Goal: Communication & Community: Answer question/provide support

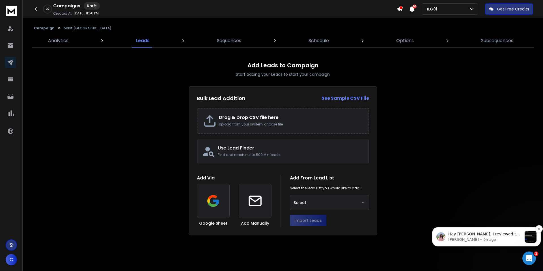
click at [485, 236] on p "Hey [PERSON_NAME], I reviewed the email account disconnection noticed on the da…" at bounding box center [484, 234] width 73 height 6
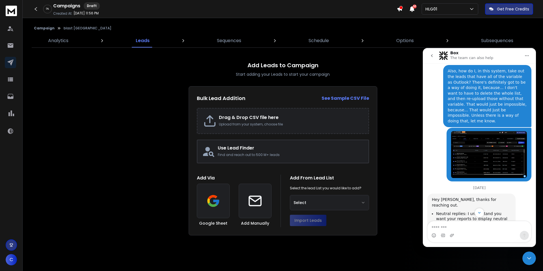
scroll to position [222, 0]
click at [481, 212] on icon "Scroll to bottom" at bounding box center [478, 212] width 5 height 5
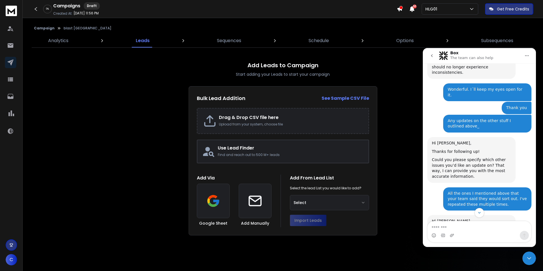
scroll to position [4608, 0]
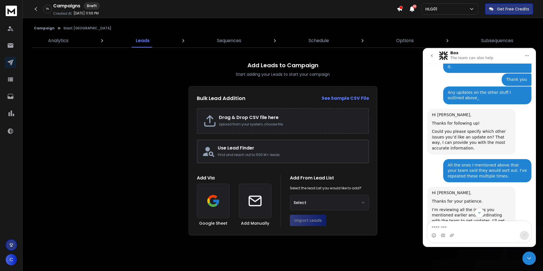
click at [531, 260] on icon "Close Intercom Messenger" at bounding box center [528, 258] width 7 height 7
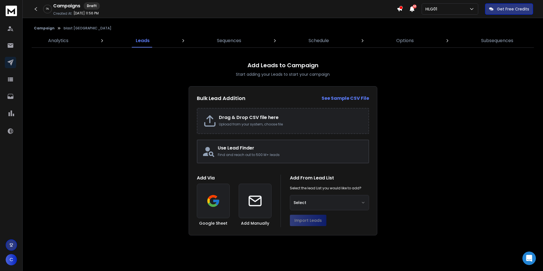
scroll to position [4637, 0]
click at [531, 259] on icon "Open Intercom Messenger" at bounding box center [528, 258] width 9 height 9
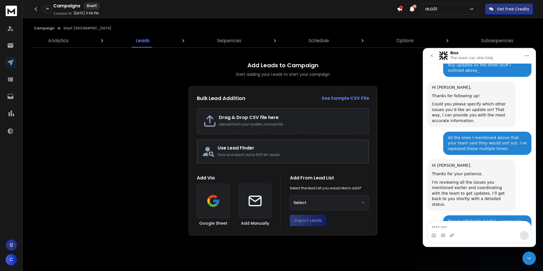
click at [469, 232] on div "Intercom messenger" at bounding box center [478, 235] width 103 height 9
click at [468, 227] on textarea "Message…" at bounding box center [478, 226] width 103 height 10
click at [459, 8] on div "HLG01" at bounding box center [449, 9] width 49 height 6
click at [528, 262] on div "Close Intercom Messenger" at bounding box center [529, 258] width 14 height 14
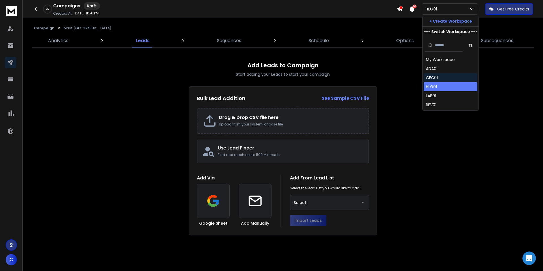
click at [433, 74] on div "CEC01" at bounding box center [450, 77] width 54 height 9
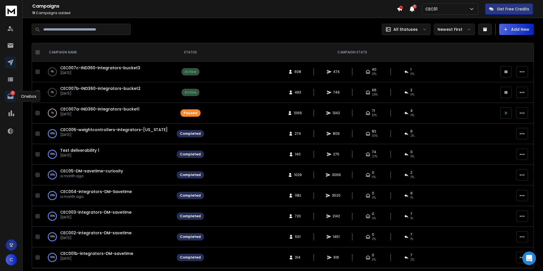
click at [10, 96] on icon at bounding box center [10, 96] width 7 height 7
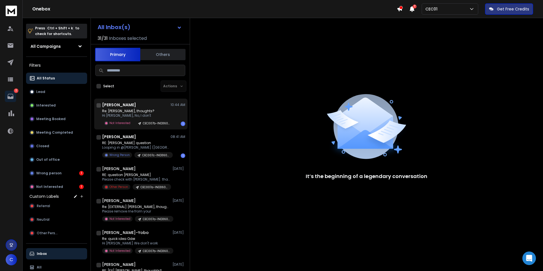
click at [149, 112] on p "Re: Enrique, thoughts?" at bounding box center [136, 111] width 68 height 5
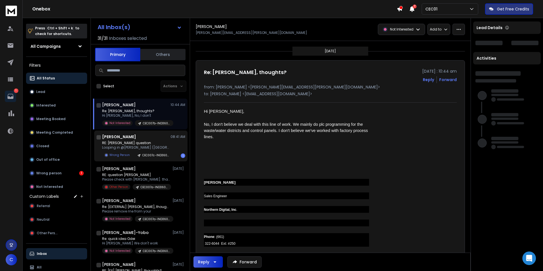
click at [142, 147] on p "Looping in @Holley, Jeff (US)" at bounding box center [136, 147] width 68 height 5
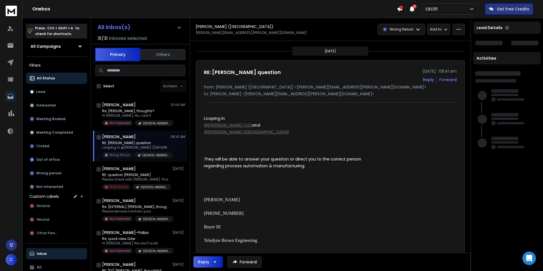
click at [410, 30] on p "Wrong Person" at bounding box center [401, 29] width 24 height 5
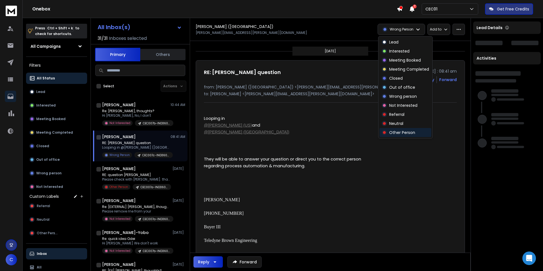
click at [403, 133] on p "Other Person" at bounding box center [402, 133] width 26 height 6
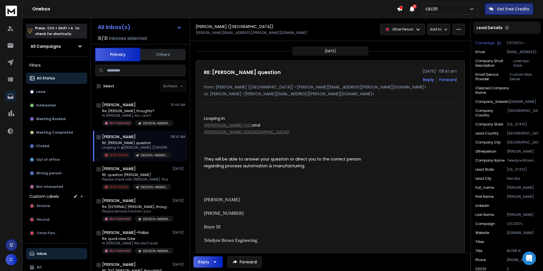
click at [150, 56] on button "Others" at bounding box center [162, 54] width 45 height 12
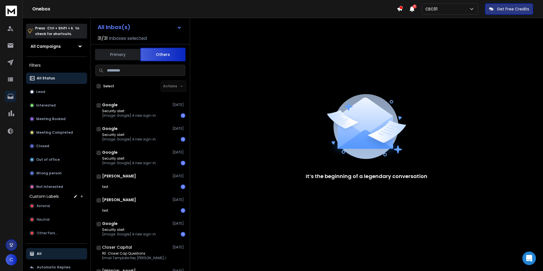
click at [131, 54] on button "Primary" at bounding box center [117, 54] width 45 height 12
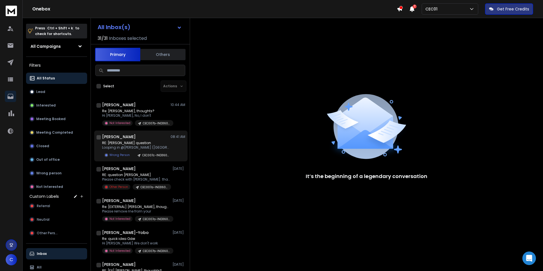
click at [136, 142] on p "RE: Marc question" at bounding box center [136, 143] width 68 height 5
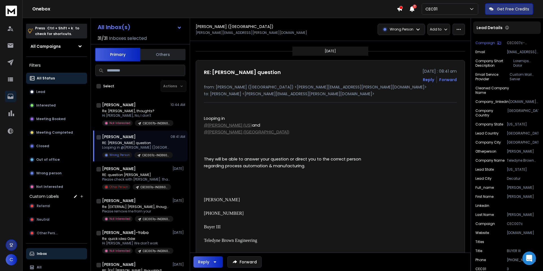
click at [419, 22] on div "Accardi, Marc (US) Accardi, Marc (US) Marc.Accardi@teledyne.com Wrong Person Ad…" at bounding box center [330, 29] width 280 height 23
click at [417, 27] on icon at bounding box center [417, 29] width 5 height 5
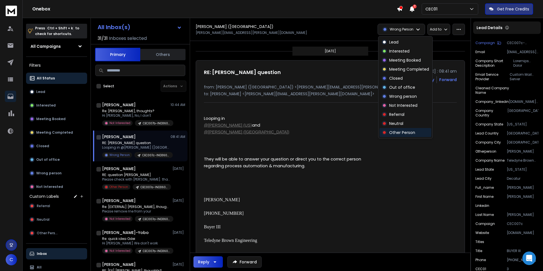
click at [401, 134] on p "Other Person" at bounding box center [402, 133] width 26 height 6
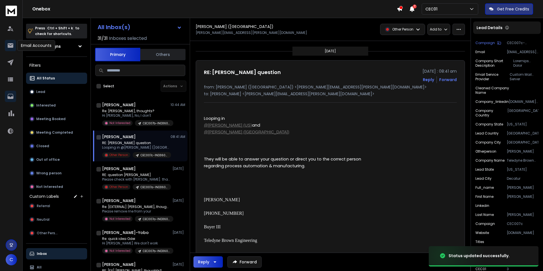
click at [9, 49] on icon at bounding box center [10, 45] width 7 height 7
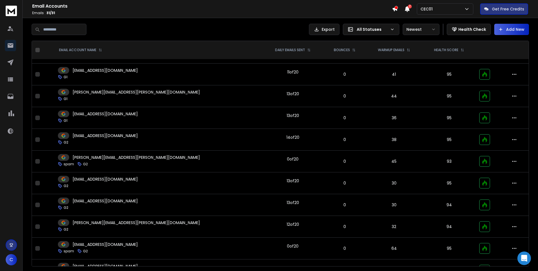
scroll to position [246, 0]
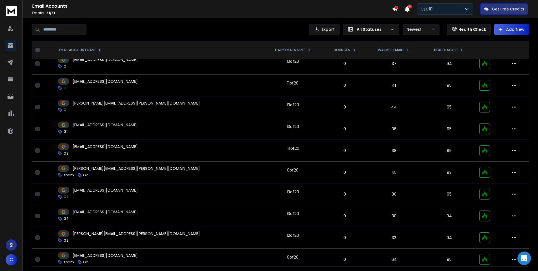
click at [467, 10] on icon "button" at bounding box center [467, 9] width 6 height 6
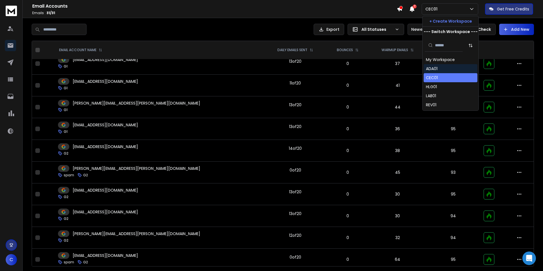
click at [438, 70] on div "ADA01" at bounding box center [450, 68] width 54 height 9
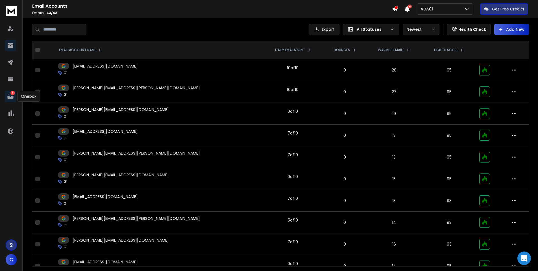
click at [8, 96] on icon at bounding box center [10, 96] width 6 height 5
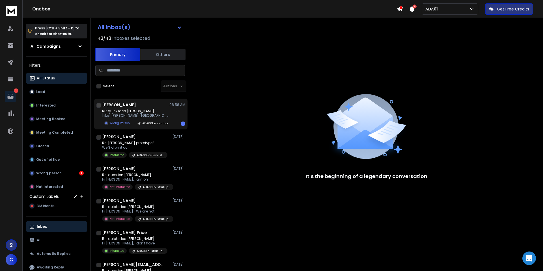
click at [145, 114] on p "[like] Lallier, Darren D (US)" at bounding box center [136, 115] width 68 height 5
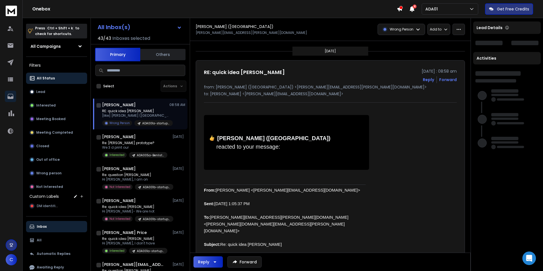
click at [398, 32] on div "Wrong Person" at bounding box center [400, 29] width 47 height 11
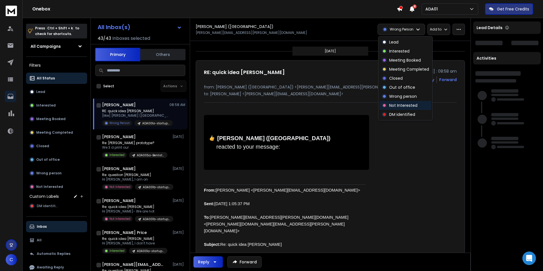
click at [408, 104] on p "Not Interested" at bounding box center [403, 106] width 28 height 6
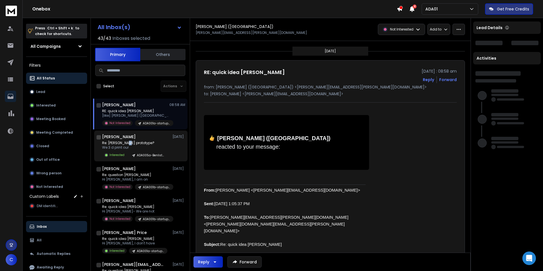
click at [127, 144] on p "Re: Bruce prototype?" at bounding box center [134, 143] width 65 height 5
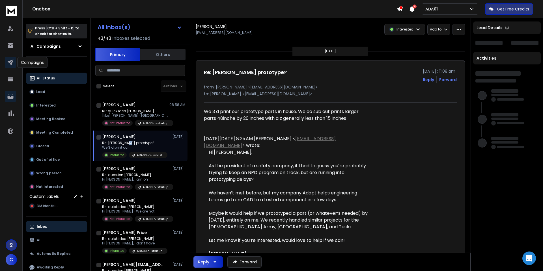
click at [9, 62] on icon at bounding box center [10, 62] width 6 height 6
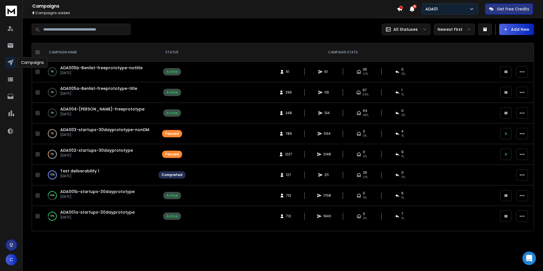
click at [459, 7] on div "ADA01" at bounding box center [449, 9] width 49 height 6
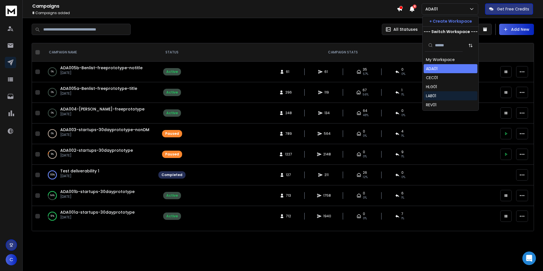
click at [441, 96] on div "LAB01" at bounding box center [450, 95] width 54 height 9
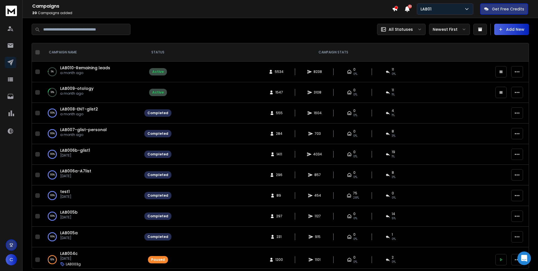
click at [436, 10] on div "LAB01" at bounding box center [445, 9] width 49 height 6
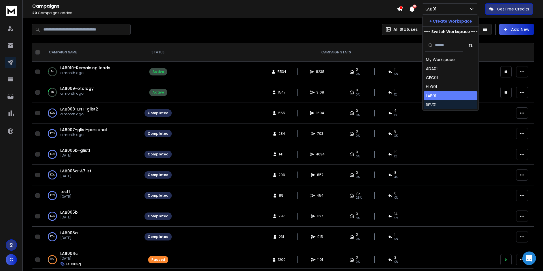
click at [441, 102] on div "REV01" at bounding box center [450, 104] width 54 height 9
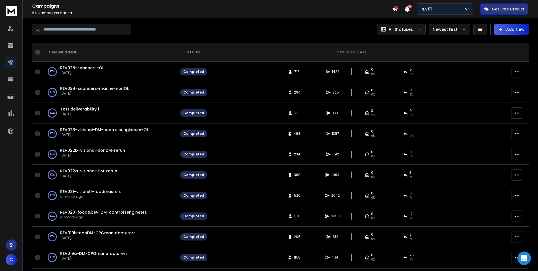
click at [462, 10] on div "REV01" at bounding box center [445, 9] width 49 height 6
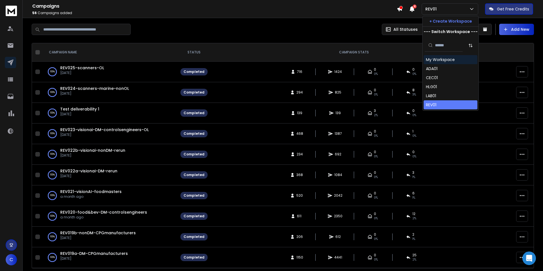
click at [231, 28] on div at bounding box center [157, 29] width 251 height 11
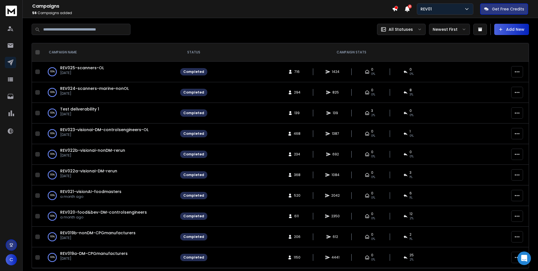
click at [431, 7] on p "REV01" at bounding box center [428, 9] width 14 height 6
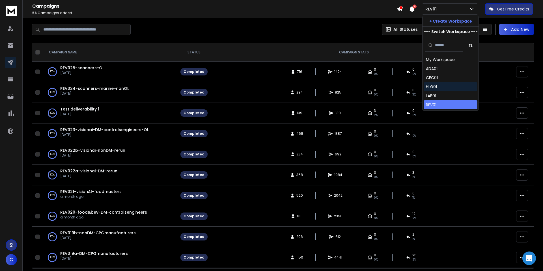
click at [433, 89] on div "HLG01" at bounding box center [450, 86] width 54 height 9
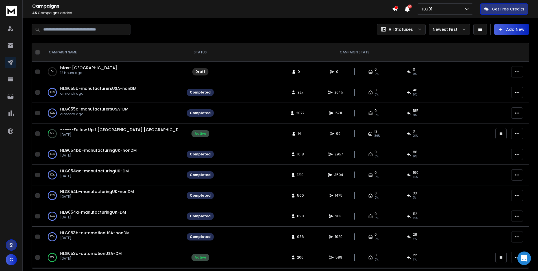
click at [67, 67] on span "blast [GEOGRAPHIC_DATA]" at bounding box center [88, 68] width 57 height 6
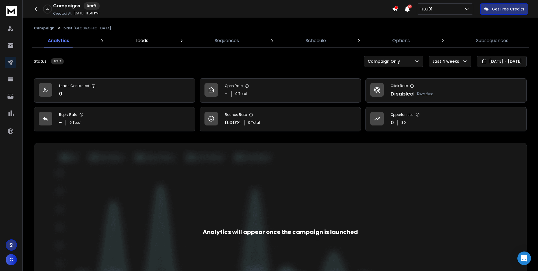
click at [146, 47] on link "Leads" at bounding box center [141, 41] width 19 height 14
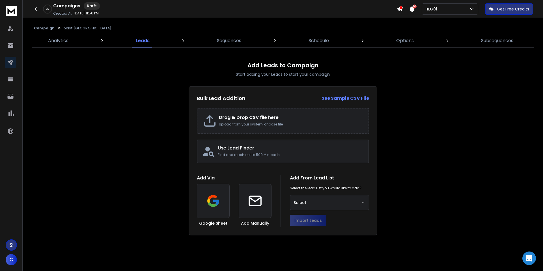
click at [298, 128] on div "Drag & Drop CSV file here Upload from your system, choose file" at bounding box center [283, 121] width 172 height 26
type input "**********"
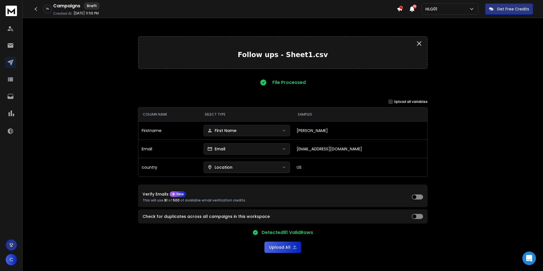
click at [288, 244] on button "Upload All" at bounding box center [282, 247] width 37 height 11
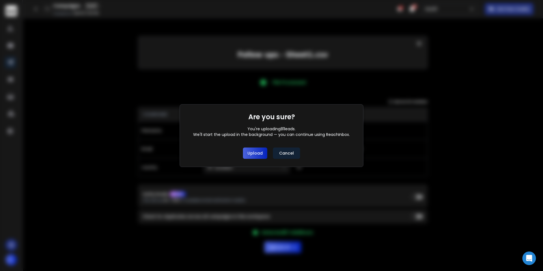
click at [233, 149] on div "Are you sure? You're uploading 81 lead s . We'll start the upload in the backgr…" at bounding box center [271, 135] width 167 height 46
click at [247, 153] on button "Upload" at bounding box center [255, 152] width 24 height 11
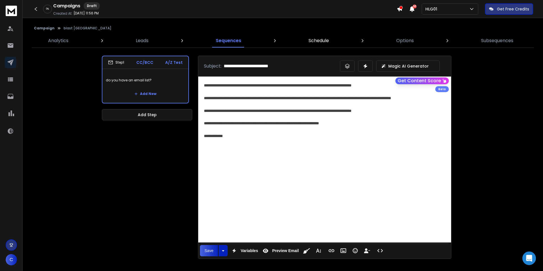
click at [317, 41] on p "Schedule" at bounding box center [318, 40] width 20 height 7
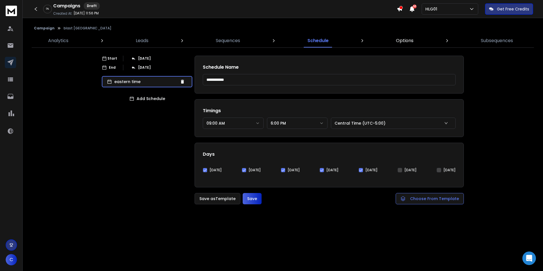
click at [395, 43] on link "Options" at bounding box center [404, 41] width 24 height 14
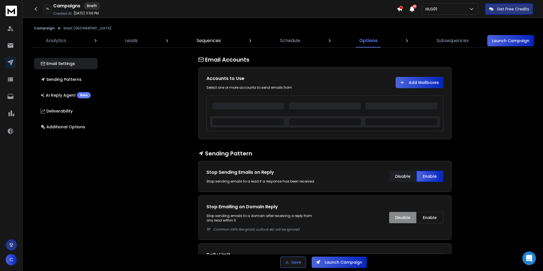
click at [210, 40] on p "Sequences" at bounding box center [208, 40] width 24 height 7
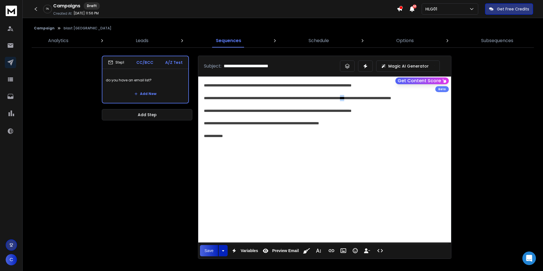
drag, startPoint x: 379, startPoint y: 98, endPoint x: 373, endPoint y: 98, distance: 5.7
click at [373, 98] on div "**********" at bounding box center [324, 98] width 241 height 6
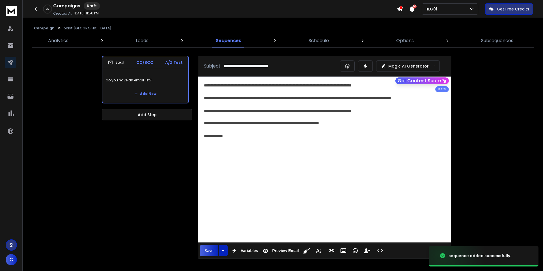
click at [299, 45] on div "Analytics Leads Sequences Schedule Options Subsequences" at bounding box center [280, 41] width 497 height 14
click at [319, 44] on p "Schedule" at bounding box center [318, 40] width 20 height 7
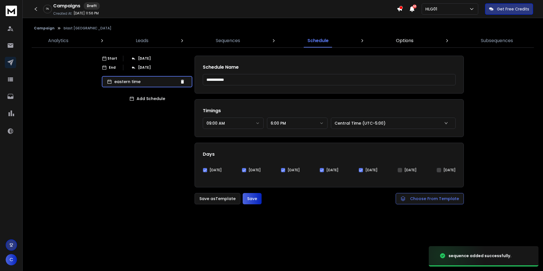
click at [412, 43] on link "Options" at bounding box center [404, 41] width 24 height 14
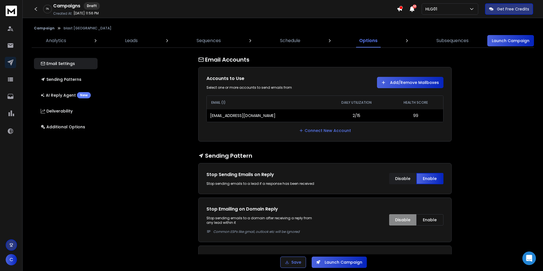
click at [324, 261] on button "Launch Campaign" at bounding box center [338, 262] width 55 height 11
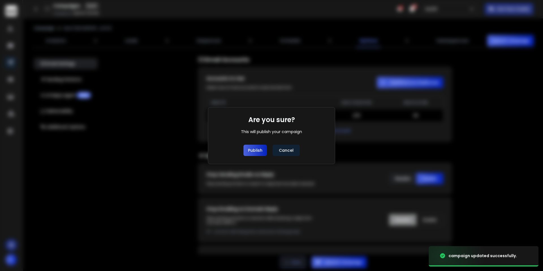
click at [253, 150] on button "Publish" at bounding box center [254, 150] width 23 height 11
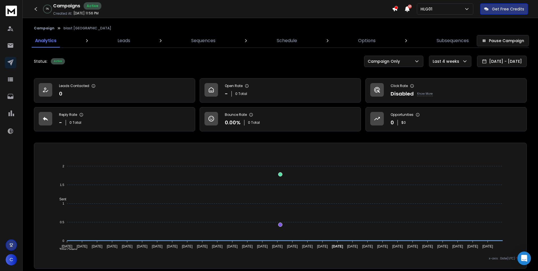
click at [44, 27] on button "Campaign" at bounding box center [44, 28] width 21 height 5
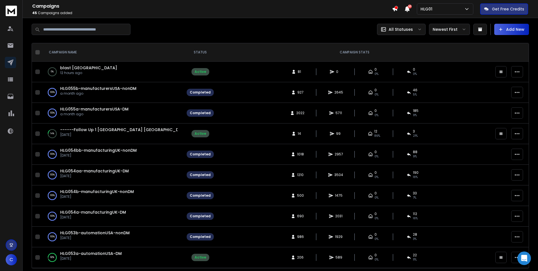
click at [511, 73] on button "button" at bounding box center [517, 71] width 12 height 11
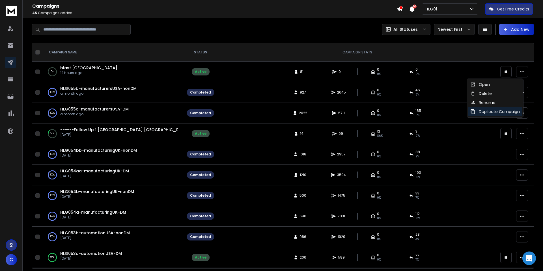
click at [489, 111] on div "Duplicate Campaign" at bounding box center [494, 112] width 49 height 6
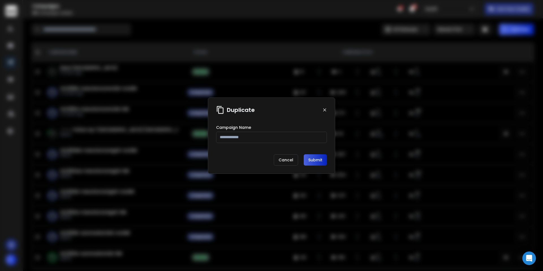
click at [251, 140] on input "text" at bounding box center [271, 137] width 111 height 11
type input "********"
click at [303, 154] on button "Submit" at bounding box center [314, 159] width 23 height 11
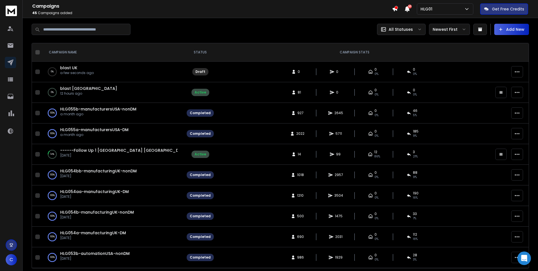
click at [101, 71] on div "0 % blast UK a few seconds ago" at bounding box center [113, 72] width 130 height 14
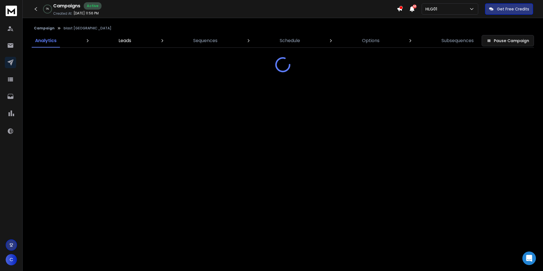
click at [123, 40] on p "Leads" at bounding box center [124, 40] width 13 height 7
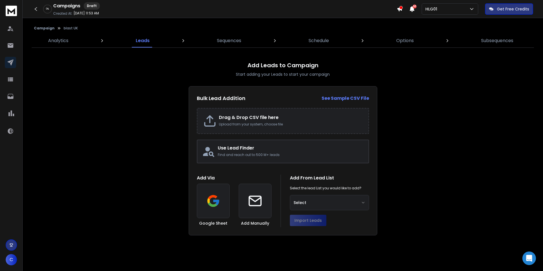
click at [229, 116] on h2 "Drag & Drop CSV file here" at bounding box center [291, 117] width 144 height 7
type input "**********"
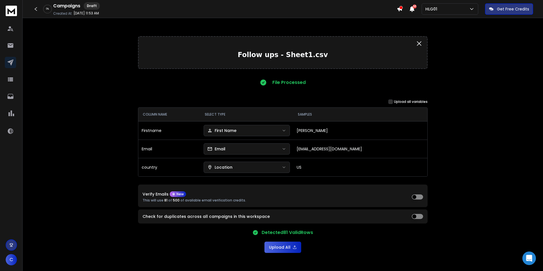
click at [420, 44] on icon at bounding box center [418, 43] width 7 height 7
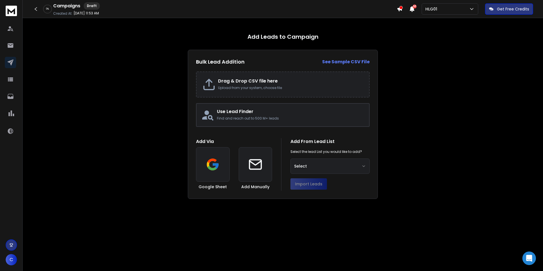
click at [253, 86] on p "Upload from your system, choose file" at bounding box center [290, 88] width 145 height 5
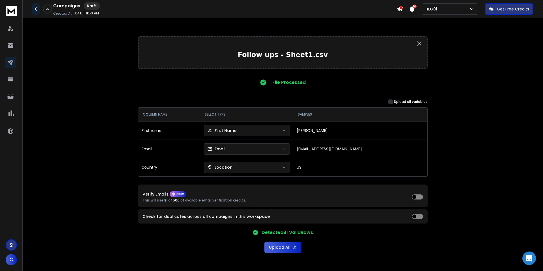
click at [36, 8] on icon at bounding box center [35, 8] width 5 height 5
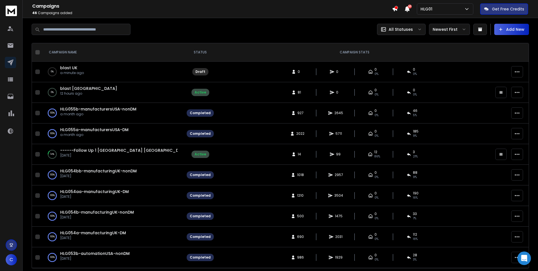
click at [73, 86] on span "blast USA" at bounding box center [88, 89] width 57 height 6
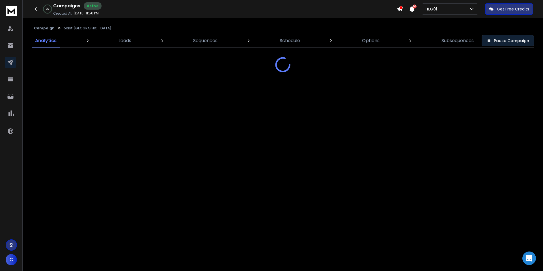
click at [494, 40] on button "Pause Campaign" at bounding box center [507, 40] width 52 height 11
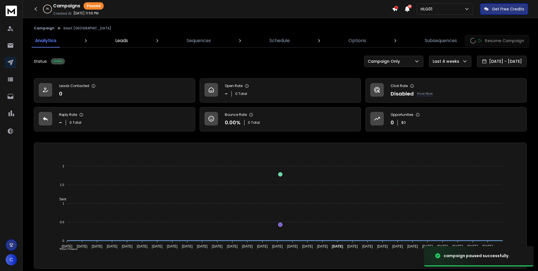
click at [121, 41] on p "Leads" at bounding box center [121, 40] width 13 height 7
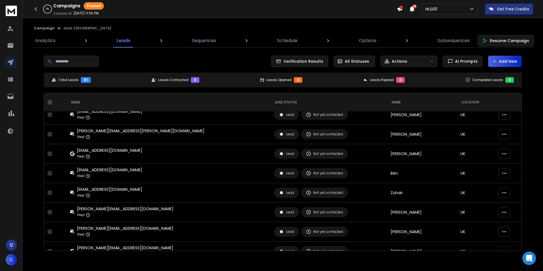
scroll to position [1236, 0]
click at [51, 101] on button "Select this Page" at bounding box center [49, 102] width 5 height 5
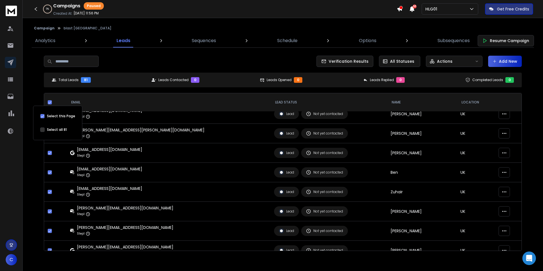
click at [43, 128] on button "Select this Page" at bounding box center [42, 129] width 5 height 5
click at [464, 61] on div "Actions" at bounding box center [450, 61] width 43 height 6
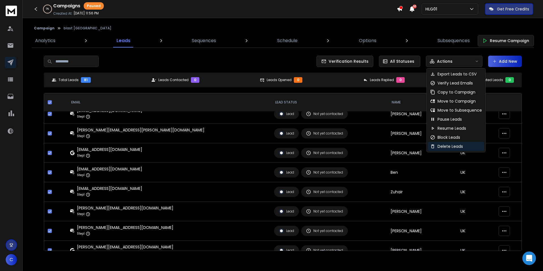
click at [456, 146] on p "Delete Leads" at bounding box center [449, 147] width 25 height 6
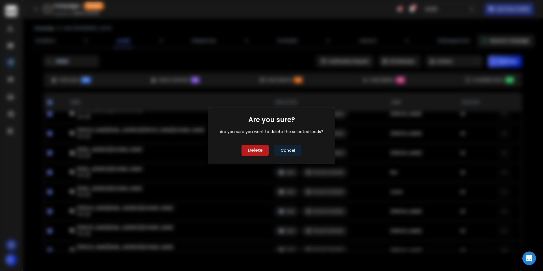
click at [251, 148] on button "Delete" at bounding box center [254, 150] width 27 height 11
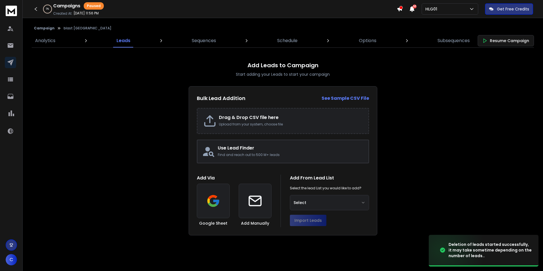
click at [250, 119] on h2 "Drag & Drop CSV file here" at bounding box center [291, 117] width 144 height 7
type input "**********"
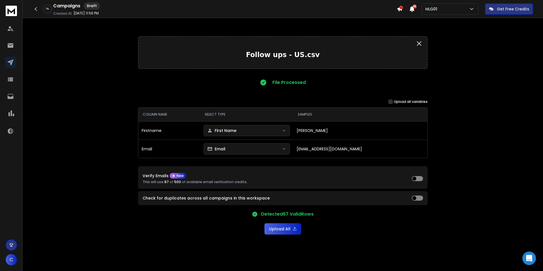
click at [279, 228] on button "Upload All" at bounding box center [282, 228] width 37 height 11
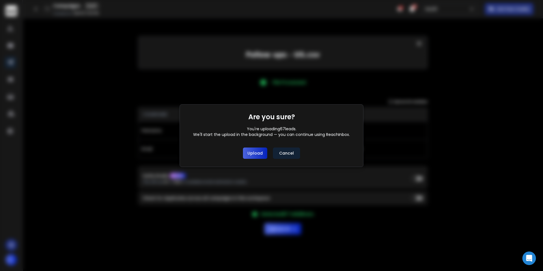
click at [249, 140] on div "Are you sure? You're uploading 67 lead s . We'll start the upload in the backgr…" at bounding box center [271, 135] width 167 height 46
click at [255, 151] on button "Upload" at bounding box center [255, 152] width 24 height 11
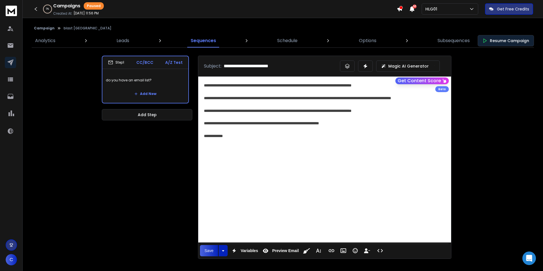
click at [505, 41] on button "Resume Campaign" at bounding box center [505, 40] width 56 height 11
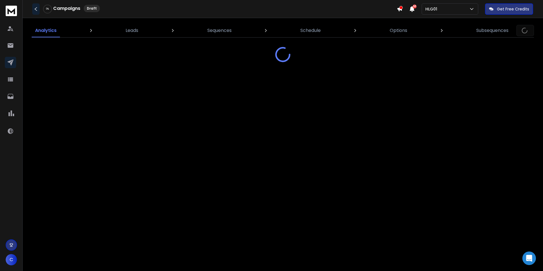
click at [34, 10] on icon at bounding box center [35, 8] width 5 height 5
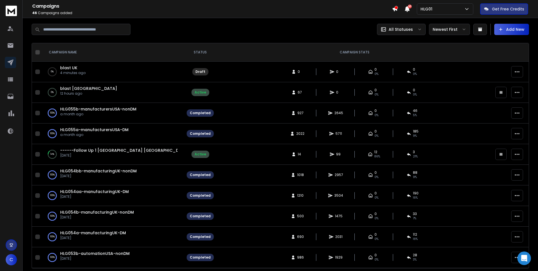
click at [71, 67] on span "blast UK" at bounding box center [68, 68] width 17 height 6
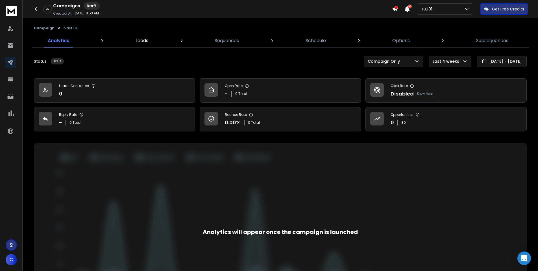
click at [143, 42] on p "Leads" at bounding box center [142, 40] width 13 height 7
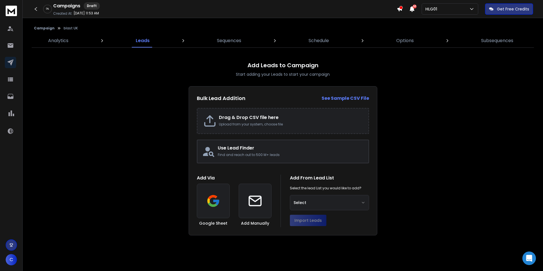
click at [244, 121] on div "Drag & Drop CSV file here Upload from your system, choose file" at bounding box center [291, 121] width 144 height 14
type input "**********"
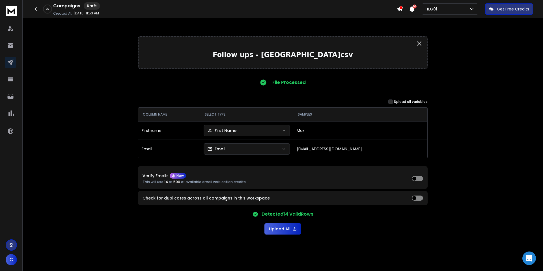
click at [280, 232] on button "Upload All" at bounding box center [282, 228] width 37 height 11
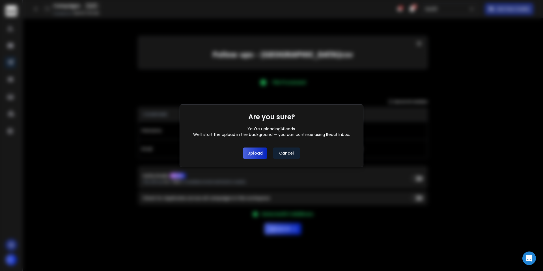
click at [258, 148] on button "Upload" at bounding box center [255, 152] width 24 height 11
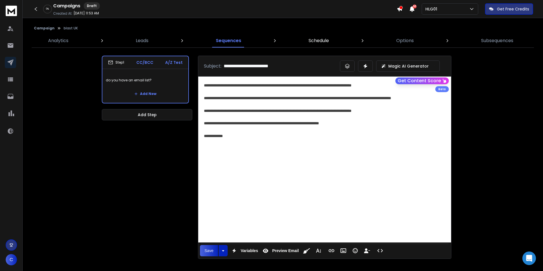
click at [287, 42] on div "Analytics Leads Sequences Schedule Options Subsequences" at bounding box center [280, 41] width 497 height 14
click at [324, 41] on p "Schedule" at bounding box center [318, 40] width 20 height 7
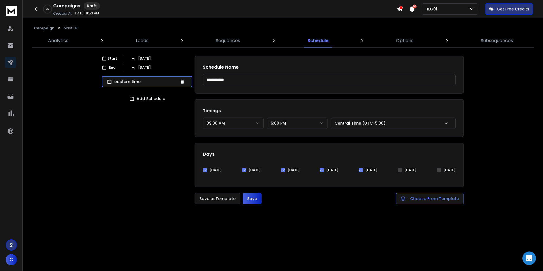
drag, startPoint x: 230, startPoint y: 79, endPoint x: 233, endPoint y: 79, distance: 2.8
click at [231, 79] on input "**********" at bounding box center [329, 79] width 253 height 11
click at [219, 79] on input "**********" at bounding box center [329, 79] width 253 height 11
drag, startPoint x: 220, startPoint y: 80, endPoint x: 190, endPoint y: 77, distance: 29.8
click at [190, 77] on div "**********" at bounding box center [283, 130] width 362 height 149
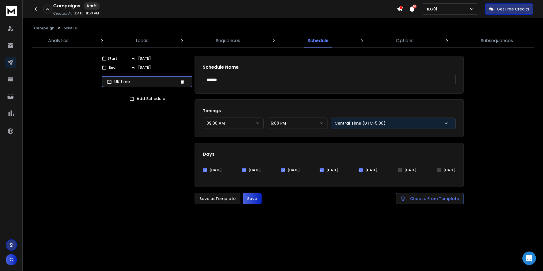
type input "*******"
click at [360, 126] on button "Central Time (UTC-5:00)" at bounding box center [393, 123] width 125 height 11
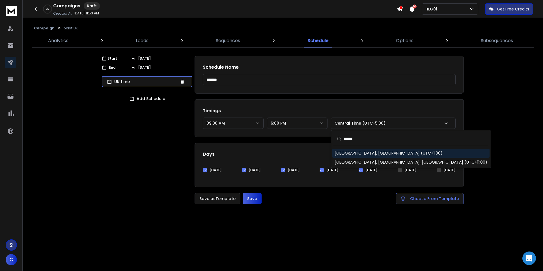
type input "******"
click at [348, 151] on div "Edinburgh, London (UTC+1:00)" at bounding box center [388, 153] width 108 height 6
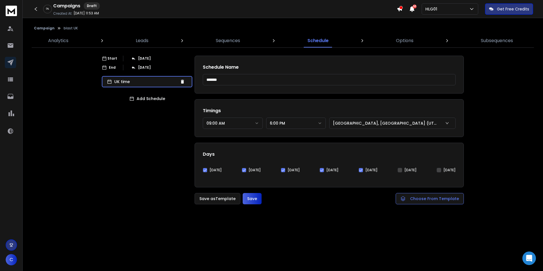
click at [251, 197] on button "Save" at bounding box center [251, 198] width 19 height 11
click at [253, 200] on button "Save" at bounding box center [251, 198] width 19 height 11
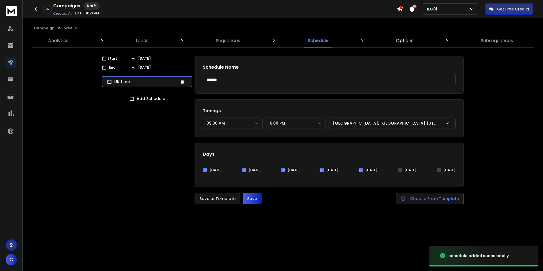
click at [409, 42] on p "Options" at bounding box center [405, 40] width 18 height 7
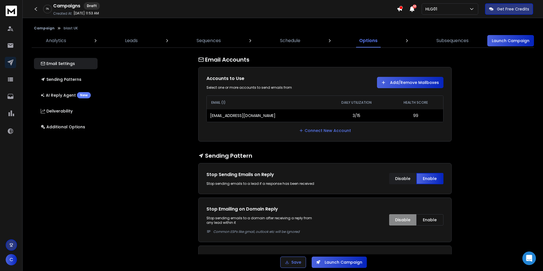
click at [504, 42] on button "Launch Campaign" at bounding box center [510, 40] width 47 height 11
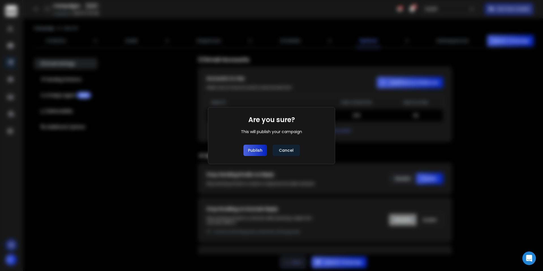
click at [240, 155] on div "Are you sure? This will publish your campaign Publish Cancel" at bounding box center [271, 135] width 111 height 41
click at [257, 148] on button "Publish" at bounding box center [254, 150] width 23 height 11
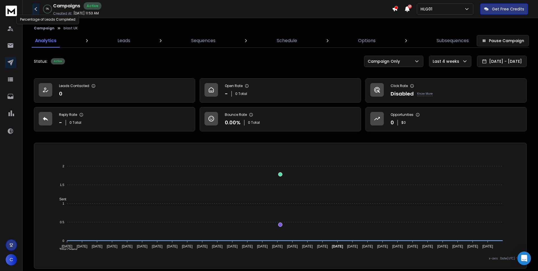
click at [37, 11] on icon at bounding box center [35, 8] width 5 height 5
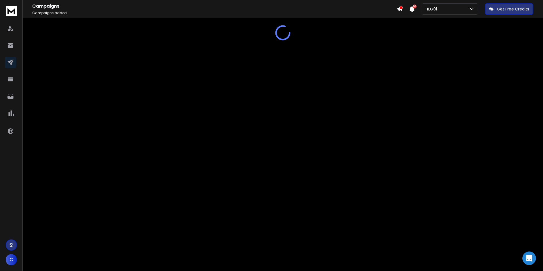
drag, startPoint x: 402, startPoint y: 117, endPoint x: 286, endPoint y: 112, distance: 116.5
click at [286, 112] on div "Your warmest leads are on your site – Turn visits into conversations Reach Out …" at bounding box center [271, 135] width 543 height 271
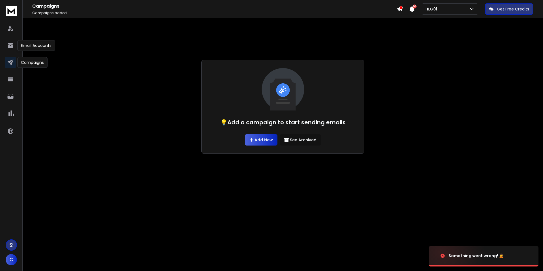
click at [12, 60] on icon at bounding box center [10, 62] width 6 height 6
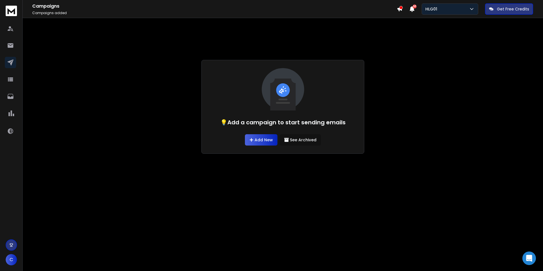
click at [446, 11] on div "HLG01" at bounding box center [449, 9] width 49 height 6
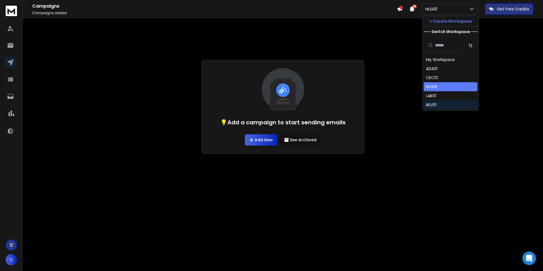
click at [434, 105] on div "REV01" at bounding box center [431, 105] width 10 height 6
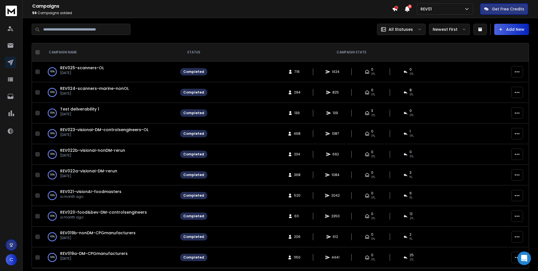
click at [304, 34] on div "Campaigns 56 Campaigns Added All Statuses Newest First Add New" at bounding box center [405, 29] width 249 height 11
click at [304, 30] on div "Campaigns 56 Campaigns Added All Statuses Newest First Add New" at bounding box center [405, 29] width 249 height 11
click at [9, 97] on icon at bounding box center [10, 96] width 6 height 5
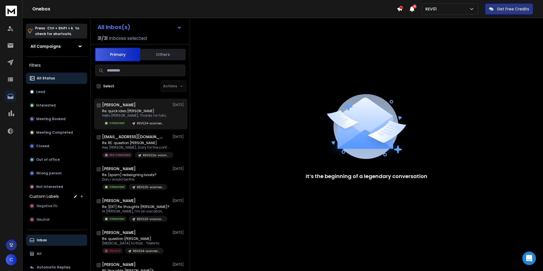
click at [134, 114] on p "Hello Don, Thanks for following" at bounding box center [136, 115] width 68 height 5
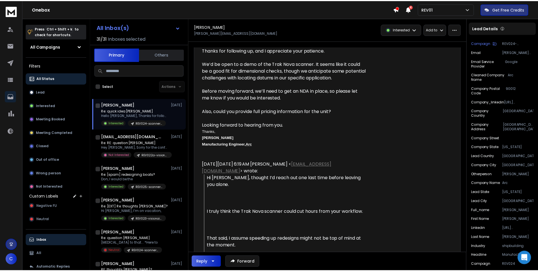
scroll to position [85, 0]
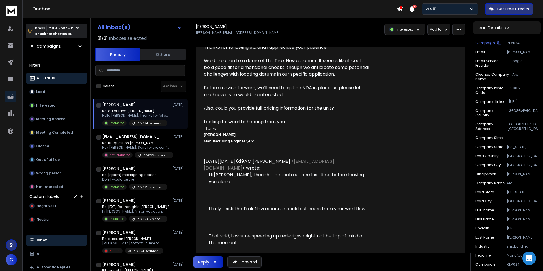
click at [450, 9] on div "REV01" at bounding box center [449, 9] width 49 height 6
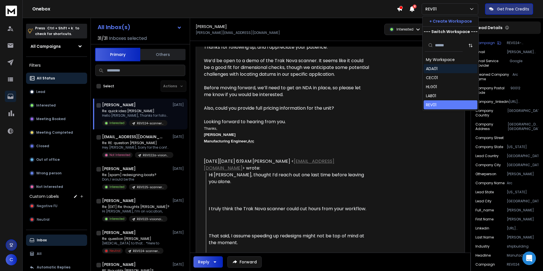
click at [288, 19] on div "Trevor Schultz Trevor Schultz trevor@arcboats.com Interested Add to Interested …" at bounding box center [330, 29] width 280 height 23
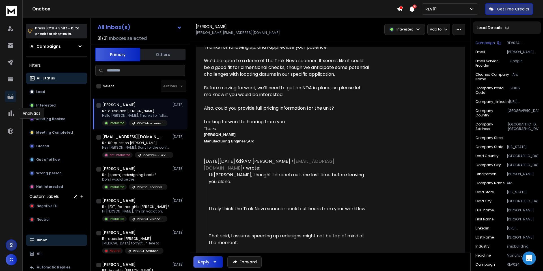
click at [8, 138] on div at bounding box center [11, 132] width 13 height 14
click at [10, 134] on icon at bounding box center [10, 131] width 7 height 7
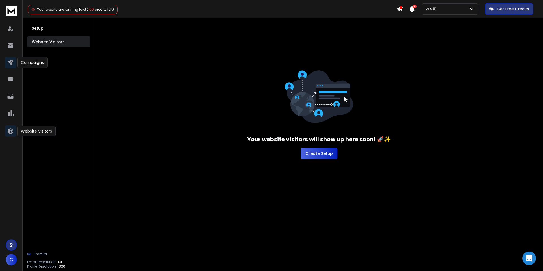
click at [6, 66] on link at bounding box center [10, 62] width 11 height 11
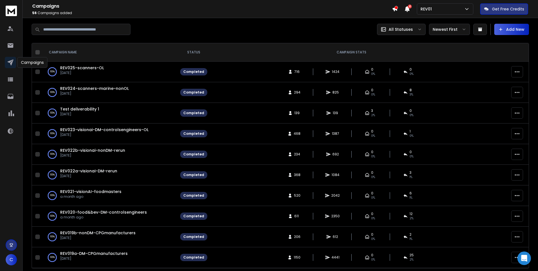
click at [438, 4] on button "REV01" at bounding box center [445, 8] width 57 height 11
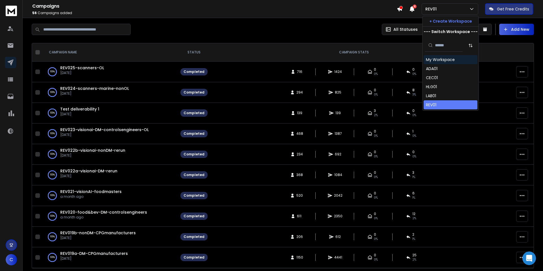
click at [448, 61] on div "My Workspace" at bounding box center [440, 60] width 29 height 6
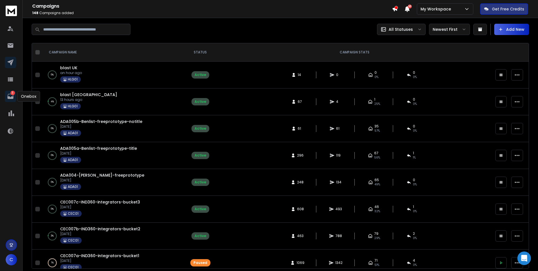
click at [11, 99] on icon at bounding box center [10, 96] width 7 height 7
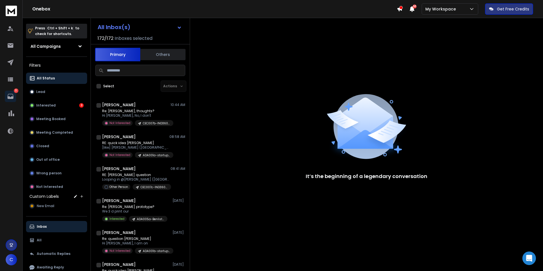
click at [161, 56] on button "Others" at bounding box center [162, 54] width 45 height 12
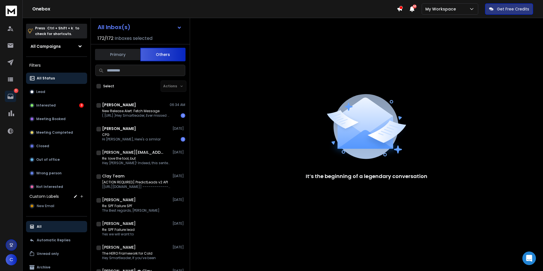
click at [121, 52] on button "Primary" at bounding box center [117, 54] width 45 height 12
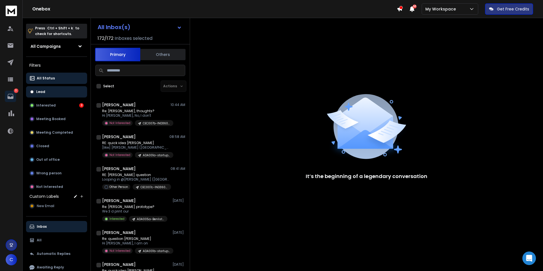
click at [57, 91] on button "Lead" at bounding box center [56, 91] width 61 height 11
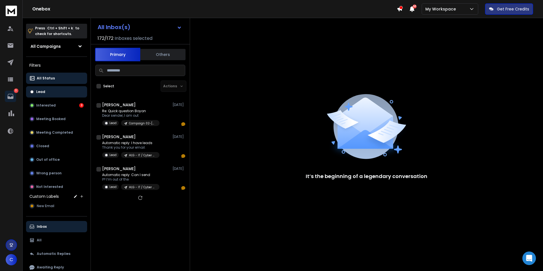
click at [59, 77] on button "All Status" at bounding box center [56, 78] width 61 height 11
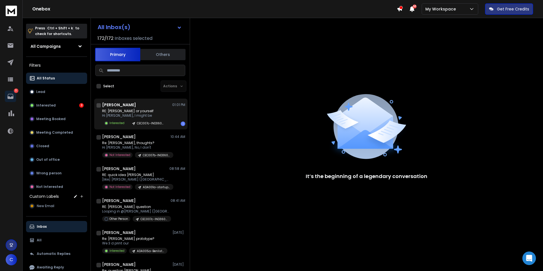
click at [156, 104] on div "John Simons 01:01 PM" at bounding box center [143, 105] width 83 height 6
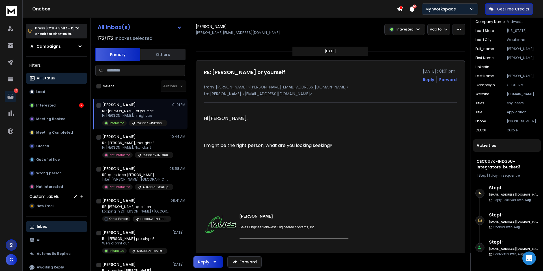
click at [445, 10] on p "My Workspace" at bounding box center [441, 9] width 33 height 6
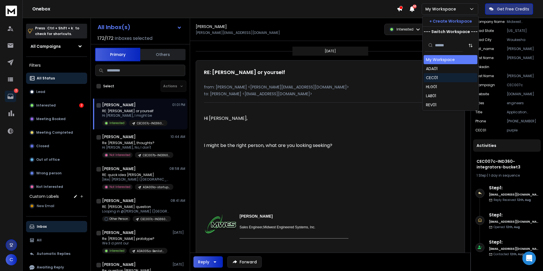
click at [441, 76] on div "CEC01" at bounding box center [450, 77] width 54 height 9
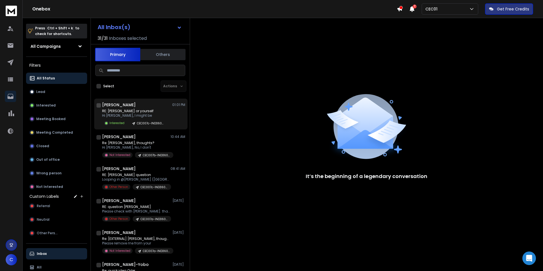
click at [130, 108] on div "[PERSON_NAME] 01:01 PM RE: [PERSON_NAME] or yourself Hi [PERSON_NAME], I might …" at bounding box center [143, 114] width 83 height 24
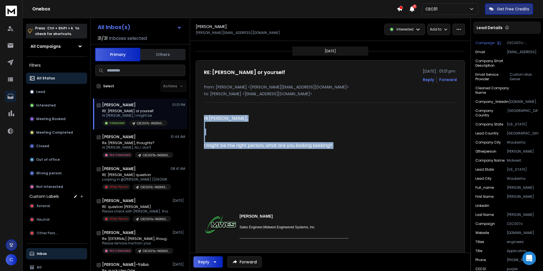
drag, startPoint x: 203, startPoint y: 118, endPoint x: 346, endPoint y: 150, distance: 146.5
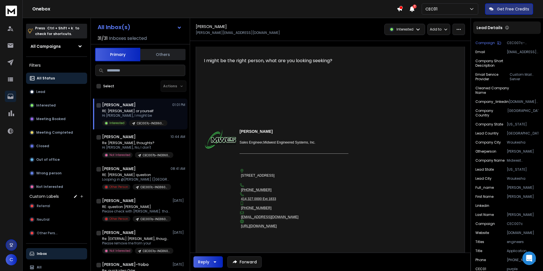
click at [231, 91] on div "[PERSON_NAME] Sales Engineer, Midwest Engineered Systems, Inc. [STREET_ADDRESS]…" at bounding box center [286, 248] width 165 height 329
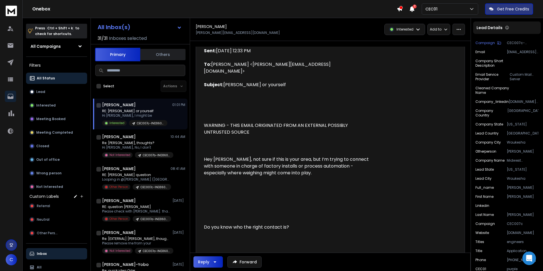
scroll to position [537, 0]
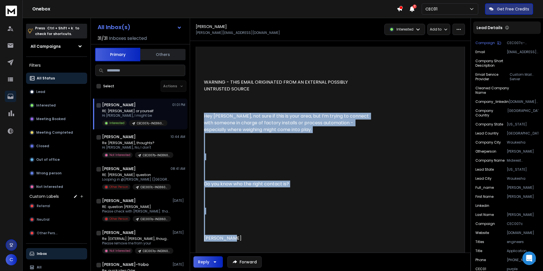
drag, startPoint x: 204, startPoint y: 122, endPoint x: 319, endPoint y: 245, distance: 168.9
click at [319, 245] on div "Hey [PERSON_NAME], not sure if this is your area, but I’m trying to connect wit…" at bounding box center [286, 207] width 165 height 217
copy div "Hey [PERSON_NAME], not sure if this is your area, but I’m trying to connect wit…"
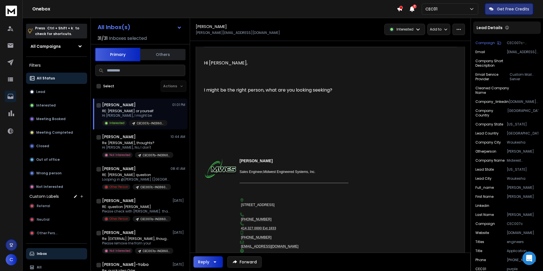
scroll to position [0, 0]
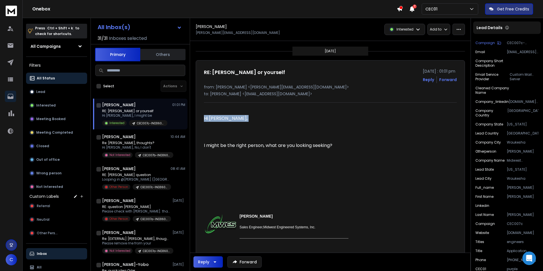
drag, startPoint x: 205, startPoint y: 118, endPoint x: 240, endPoint y: 127, distance: 37.1
click at [214, 118] on p "Hi [PERSON_NAME]," at bounding box center [286, 118] width 165 height 7
click at [206, 118] on p "Hi [PERSON_NAME]," at bounding box center [286, 118] width 165 height 7
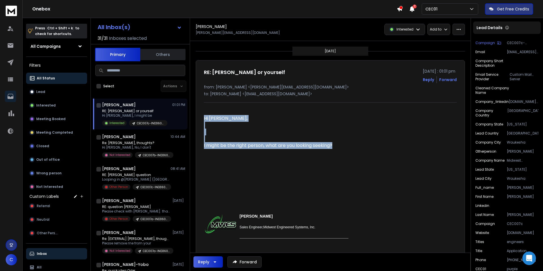
drag, startPoint x: 204, startPoint y: 118, endPoint x: 350, endPoint y: 144, distance: 148.4
copy div "Hi Josh, I might be the right person, what are you looking seeking?"
click at [428, 81] on button "Reply" at bounding box center [427, 80] width 11 height 6
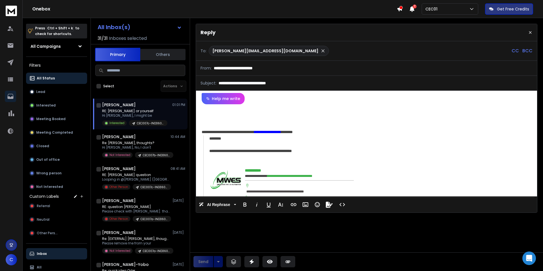
click at [217, 116] on div at bounding box center [365, 113] width 329 height 6
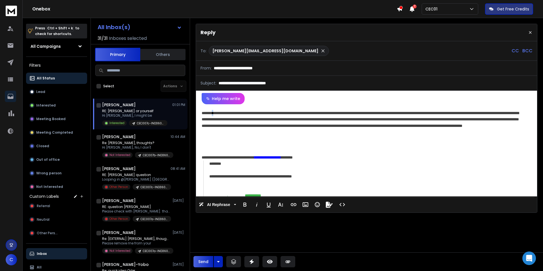
click at [213, 113] on div "**********" at bounding box center [363, 122] width 324 height 25
click at [201, 112] on div "**********" at bounding box center [366, 150] width 341 height 92
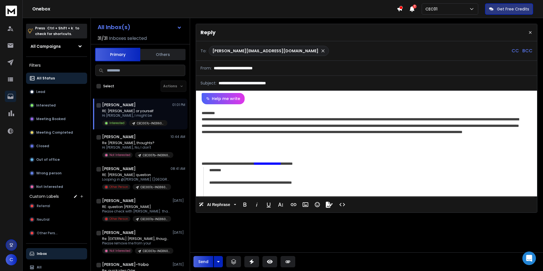
click at [426, 118] on div "**********" at bounding box center [363, 126] width 324 height 32
click at [257, 112] on div "**********" at bounding box center [363, 126] width 324 height 32
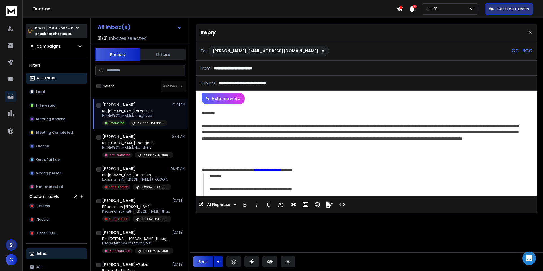
click at [425, 125] on div "**********" at bounding box center [363, 132] width 324 height 32
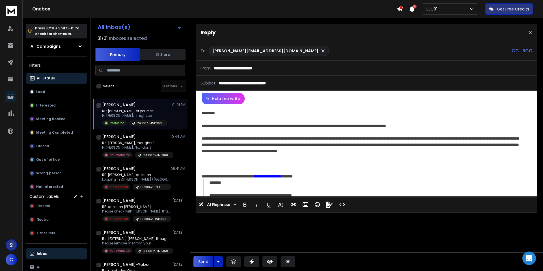
click at [296, 138] on div "**********" at bounding box center [363, 144] width 324 height 19
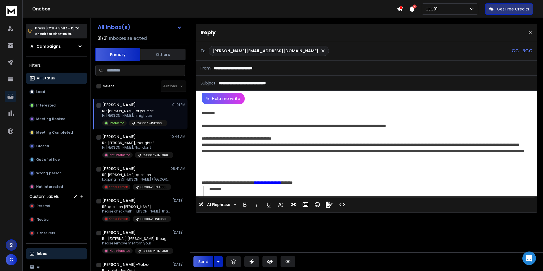
click at [301, 140] on div "**********" at bounding box center [363, 138] width 324 height 6
click at [199, 145] on div "**********" at bounding box center [366, 150] width 341 height 92
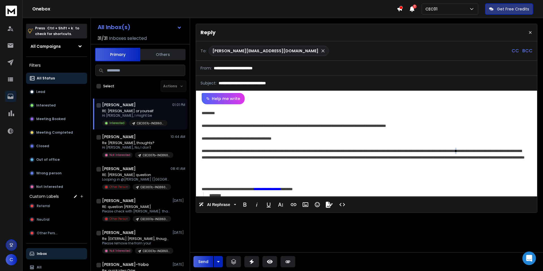
click at [517, 150] on div "**********" at bounding box center [363, 157] width 324 height 19
click at [347, 157] on div "**********" at bounding box center [363, 160] width 324 height 13
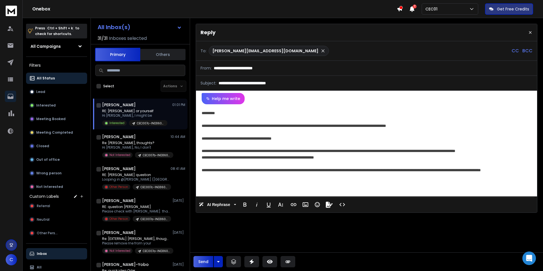
click at [420, 170] on div "**********" at bounding box center [363, 173] width 324 height 13
click at [380, 150] on div "**********" at bounding box center [363, 151] width 324 height 6
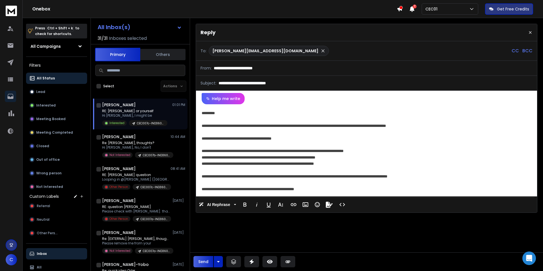
click at [205, 139] on div "**********" at bounding box center [363, 138] width 324 height 6
click at [207, 136] on div "**********" at bounding box center [363, 138] width 324 height 6
drag, startPoint x: 371, startPoint y: 138, endPoint x: 344, endPoint y: 136, distance: 27.4
click at [344, 136] on div "**********" at bounding box center [363, 138] width 324 height 6
click at [325, 138] on div "**********" at bounding box center [363, 138] width 324 height 6
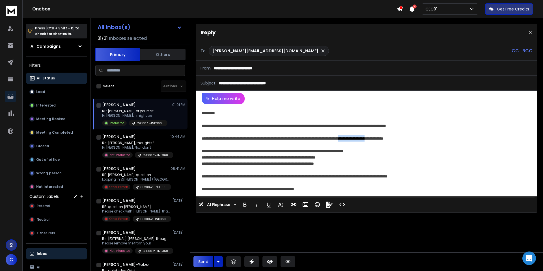
drag, startPoint x: 415, startPoint y: 137, endPoint x: 380, endPoint y: 140, distance: 35.5
click at [380, 140] on div "**********" at bounding box center [363, 138] width 324 height 6
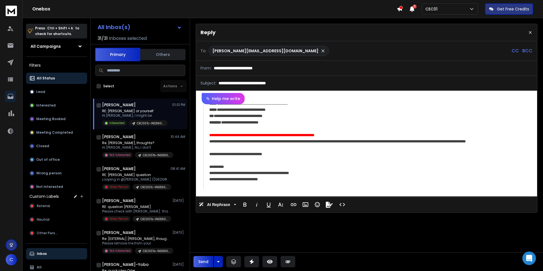
scroll to position [324, 0]
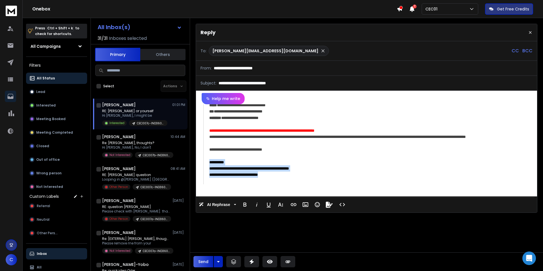
drag, startPoint x: 273, startPoint y: 175, endPoint x: 209, endPoint y: 164, distance: 65.6
click at [209, 164] on div "**********" at bounding box center [369, 159] width 320 height 51
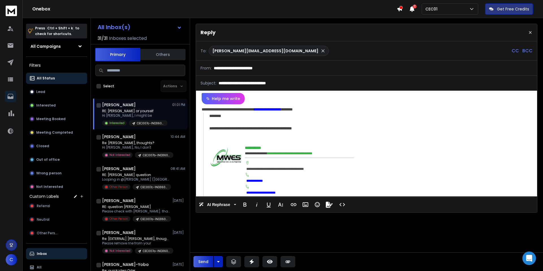
scroll to position [42, 0]
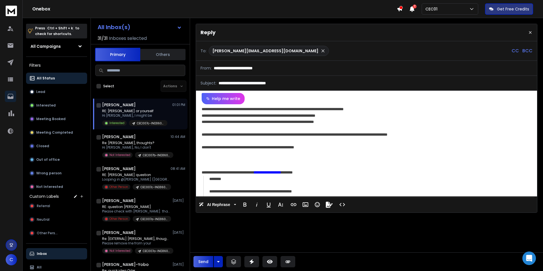
click at [276, 157] on div at bounding box center [365, 160] width 328 height 6
click at [268, 155] on div at bounding box center [365, 153] width 328 height 6
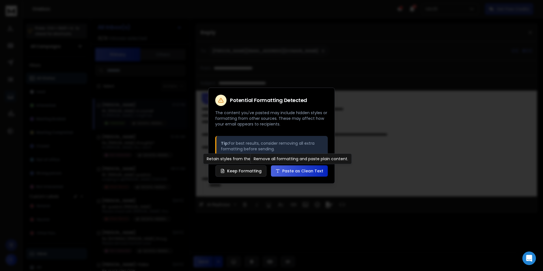
click at [293, 172] on button "Paste as Clean Text" at bounding box center [299, 170] width 57 height 11
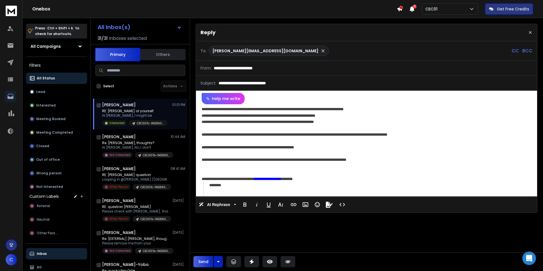
click at [221, 159] on div "**********" at bounding box center [363, 160] width 324 height 6
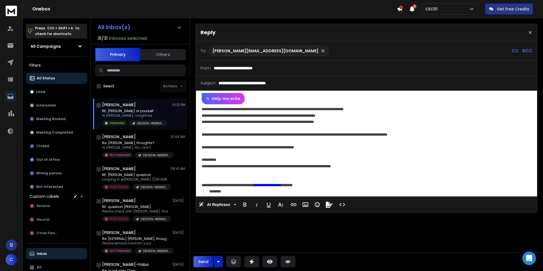
click at [307, 166] on div "**********" at bounding box center [363, 166] width 324 height 6
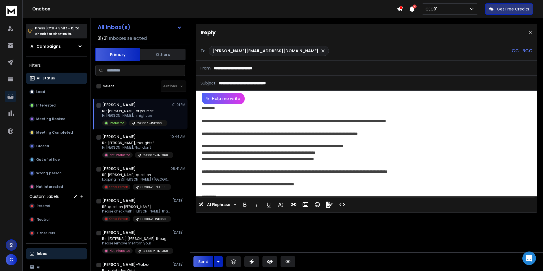
scroll to position [0, 0]
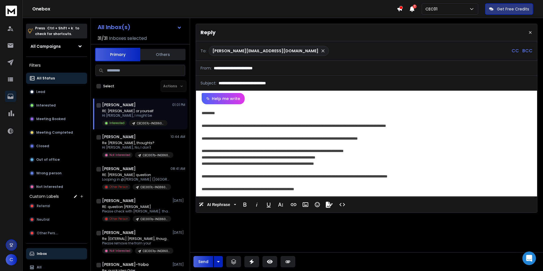
click at [231, 113] on div "*********" at bounding box center [363, 113] width 324 height 6
drag, startPoint x: 208, startPoint y: 114, endPoint x: 204, endPoint y: 114, distance: 4.5
click at [204, 114] on div "*********" at bounding box center [363, 113] width 324 height 6
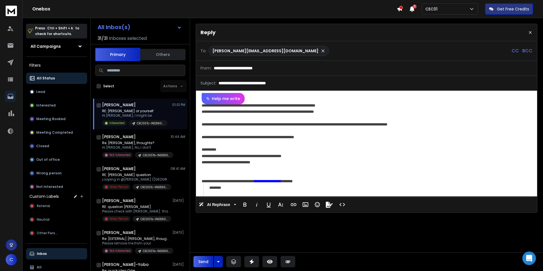
scroll to position [57, 0]
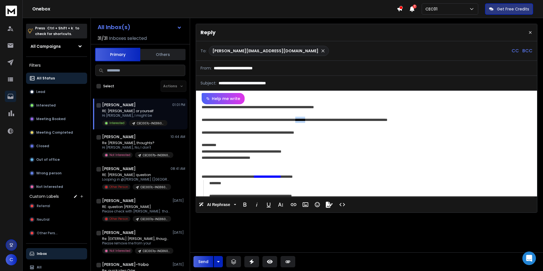
drag, startPoint x: 322, startPoint y: 120, endPoint x: 313, endPoint y: 120, distance: 8.8
click at [313, 120] on div "**********" at bounding box center [363, 120] width 324 height 6
click at [288, 131] on div "**********" at bounding box center [363, 132] width 324 height 6
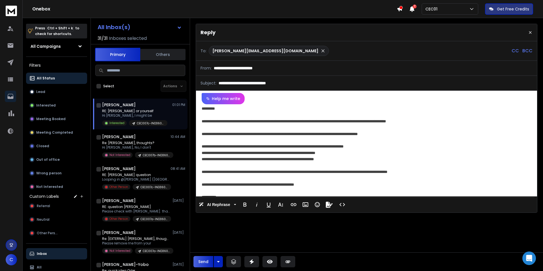
scroll to position [0, 0]
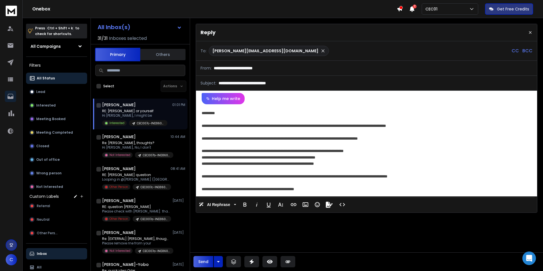
click at [202, 260] on button "Send" at bounding box center [203, 261] width 20 height 11
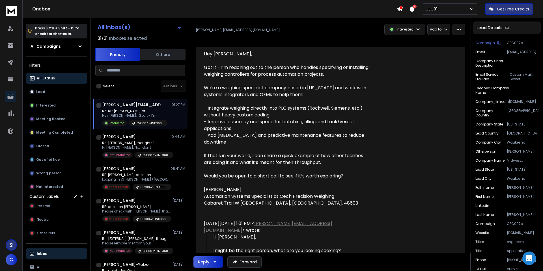
scroll to position [28, 0]
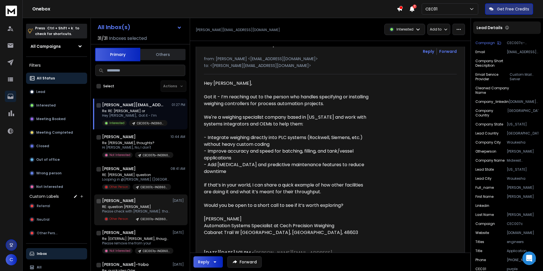
drag, startPoint x: 137, startPoint y: 203, endPoint x: 135, endPoint y: 205, distance: 3.1
click at [137, 203] on div "Dale Peterson 06 Aug" at bounding box center [143, 201] width 83 height 6
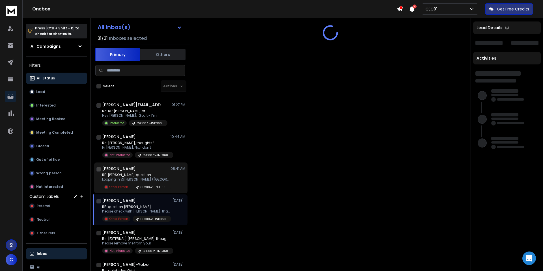
click at [141, 175] on p "RE: Marc question" at bounding box center [136, 175] width 68 height 5
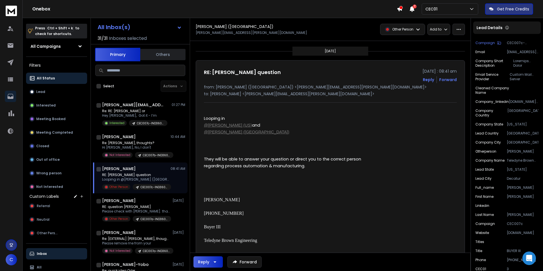
click at [234, 125] on span "@Holley, Jeff (US)" at bounding box center [228, 125] width 48 height 5
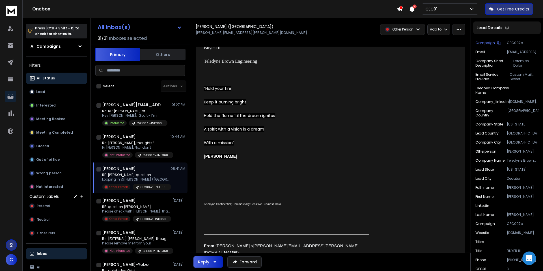
scroll to position [198, 0]
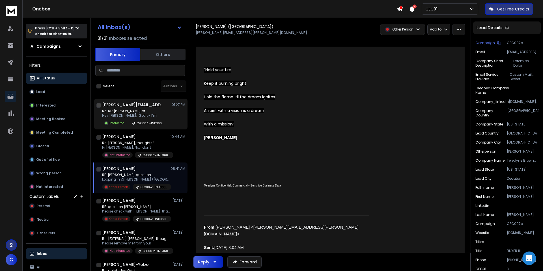
click at [128, 107] on h1 "[PERSON_NAME][EMAIL_ADDRESS][DOMAIN_NAME]" at bounding box center [133, 105] width 62 height 6
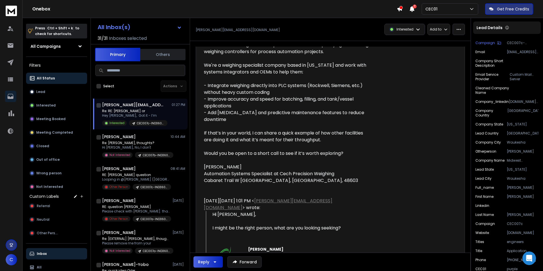
scroll to position [28, 0]
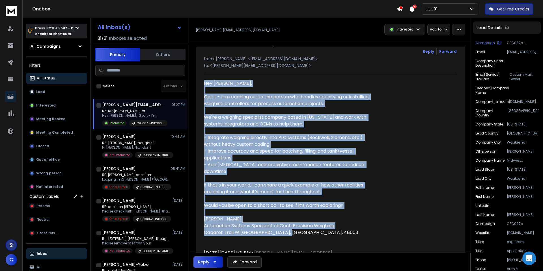
drag, startPoint x: 204, startPoint y: 83, endPoint x: 293, endPoint y: 234, distance: 175.3
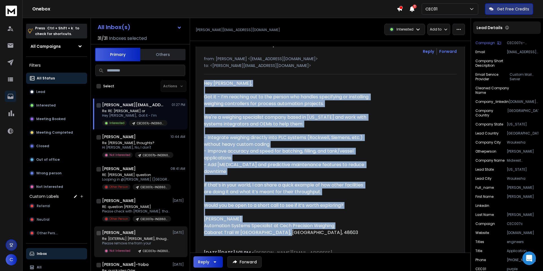
copy div "Hey John, Got it - I’m reaching out to the person who handles specifying or ins…"
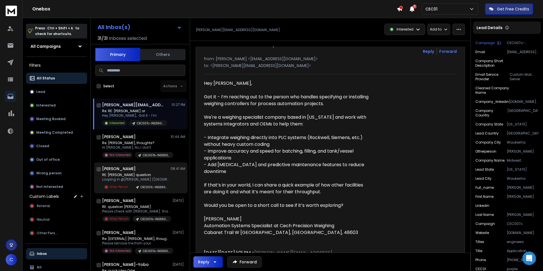
click at [140, 174] on p "RE: Marc question" at bounding box center [136, 175] width 68 height 5
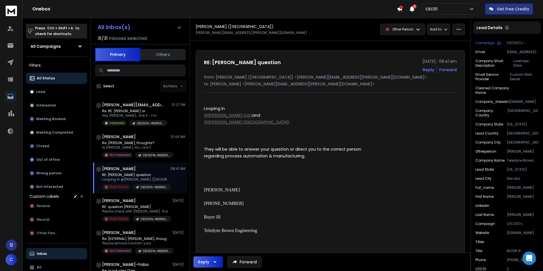
scroll to position [0, 0]
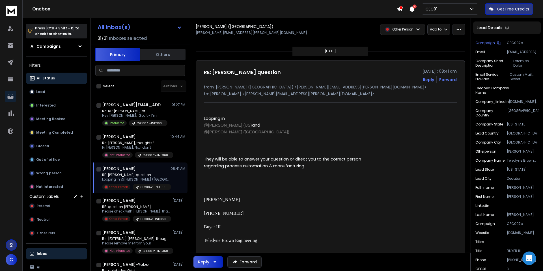
click at [427, 80] on button "Reply" at bounding box center [427, 80] width 11 height 6
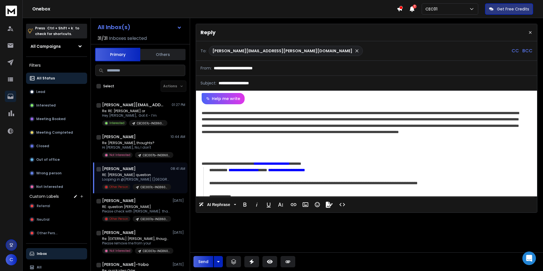
click at [212, 112] on div "**********" at bounding box center [363, 126] width 324 height 32
click at [222, 112] on div "**********" at bounding box center [363, 126] width 324 height 32
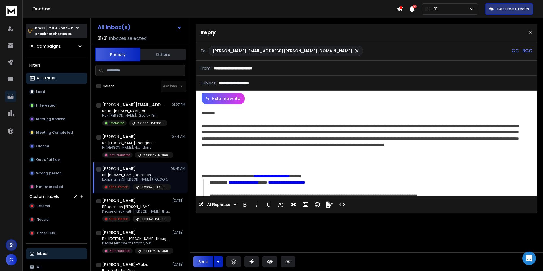
click at [425, 125] on div "**********" at bounding box center [363, 139] width 324 height 32
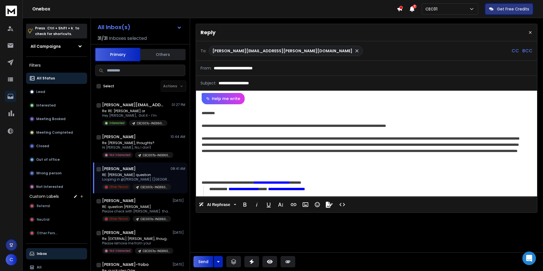
click at [404, 138] on div "**********" at bounding box center [363, 147] width 324 height 25
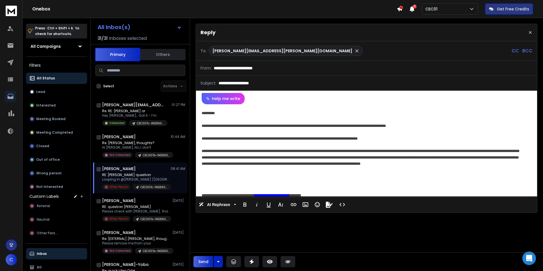
click at [380, 151] on div "**********" at bounding box center [363, 160] width 324 height 25
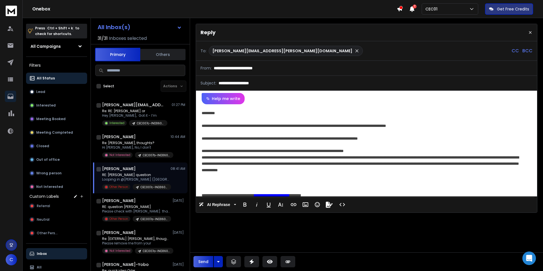
click at [340, 157] on div "**********" at bounding box center [363, 163] width 324 height 19
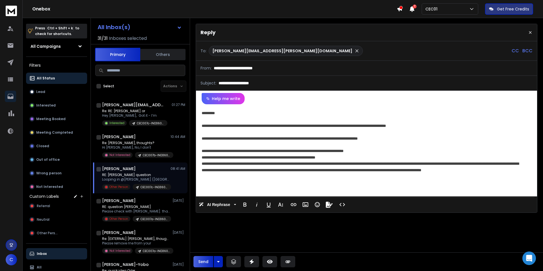
click at [346, 164] on div "**********" at bounding box center [363, 169] width 324 height 19
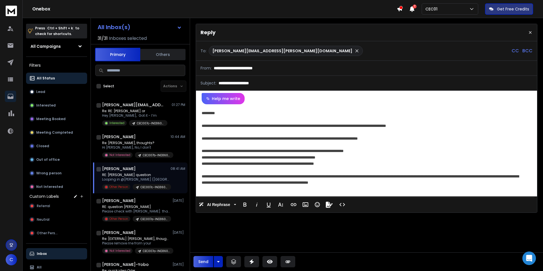
click at [421, 177] on div "**********" at bounding box center [363, 179] width 324 height 13
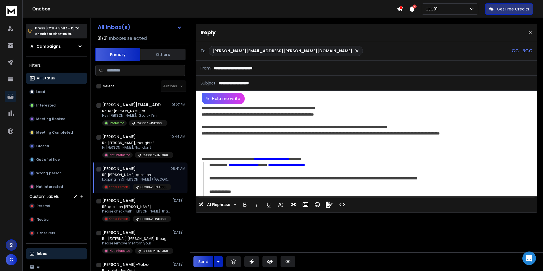
scroll to position [57, 0]
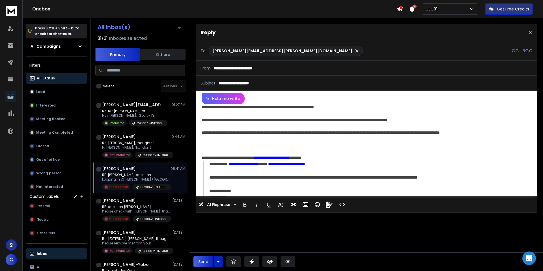
click at [313, 133] on div "**********" at bounding box center [363, 132] width 324 height 6
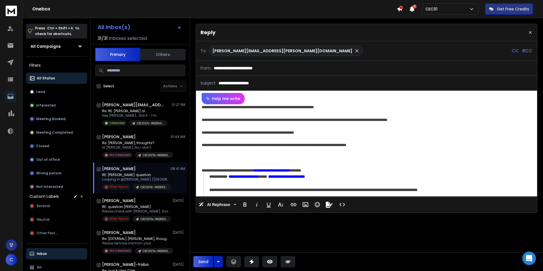
click at [222, 145] on div "**********" at bounding box center [363, 145] width 324 height 6
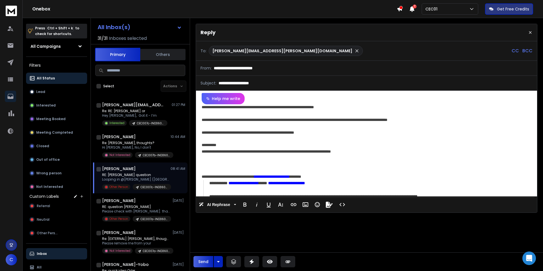
click at [306, 151] on div "**********" at bounding box center [363, 151] width 324 height 6
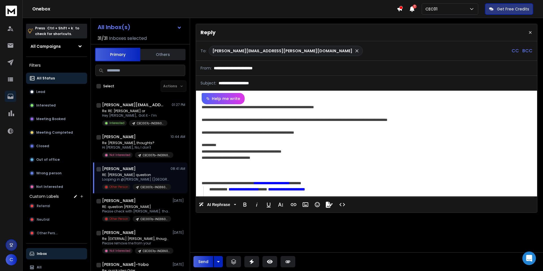
click at [288, 161] on div at bounding box center [365, 164] width 328 height 6
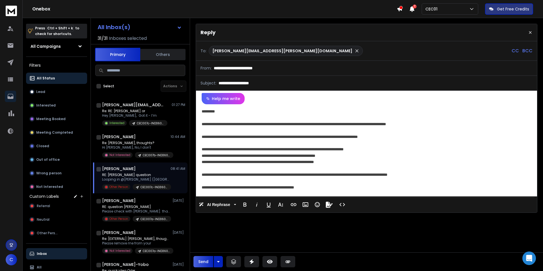
scroll to position [0, 0]
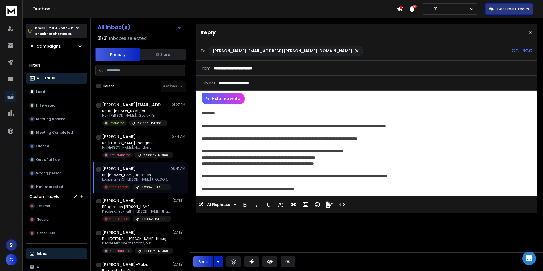
click at [220, 113] on div "*********" at bounding box center [363, 113] width 324 height 6
drag, startPoint x: 214, startPoint y: 124, endPoint x: 196, endPoint y: 127, distance: 18.0
click at [196, 127] on div "**********" at bounding box center [365, 150] width 339 height 92
click at [234, 115] on div "*********" at bounding box center [363, 113] width 324 height 6
click at [207, 127] on div "**********" at bounding box center [363, 126] width 324 height 6
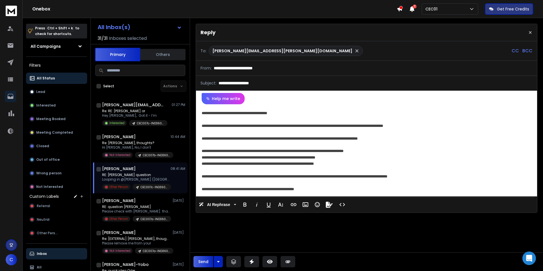
click at [283, 139] on div "**********" at bounding box center [363, 138] width 324 height 6
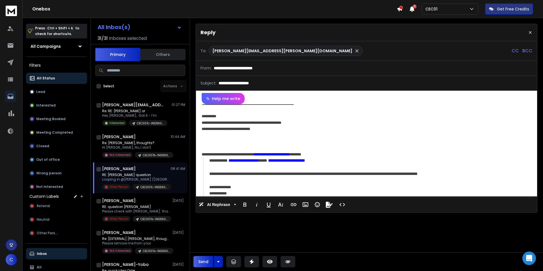
scroll to position [85, 0]
click at [248, 162] on span "**********" at bounding box center [243, 161] width 30 height 4
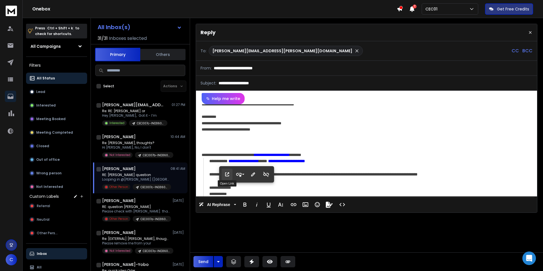
click at [229, 174] on icon "button" at bounding box center [227, 174] width 7 height 7
drag, startPoint x: 245, startPoint y: 161, endPoint x: 241, endPoint y: 161, distance: 4.3
click at [241, 161] on span "**********" at bounding box center [243, 161] width 30 height 4
click at [254, 173] on icon "button" at bounding box center [253, 174] width 4 height 4
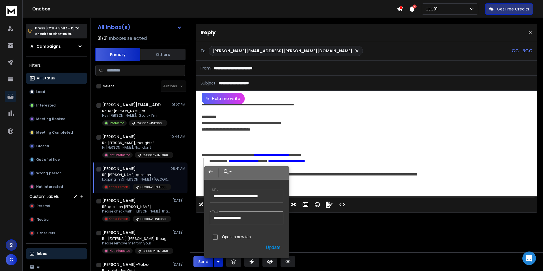
drag, startPoint x: 262, startPoint y: 196, endPoint x: 226, endPoint y: 195, distance: 36.7
click at [226, 195] on input "**********" at bounding box center [246, 196] width 73 height 13
click at [393, 144] on div at bounding box center [365, 142] width 328 height 6
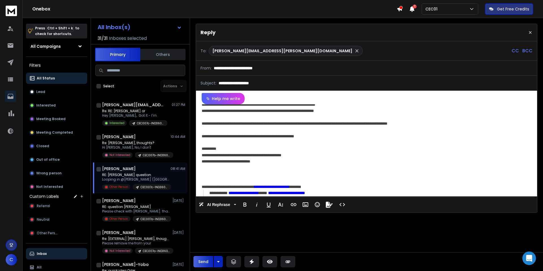
scroll to position [0, 0]
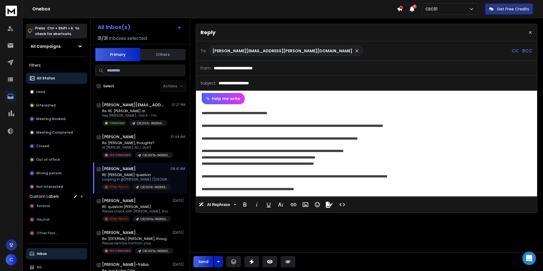
click at [365, 55] on input at bounding box center [385, 51] width 40 height 10
paste input "**********"
type input "**********"
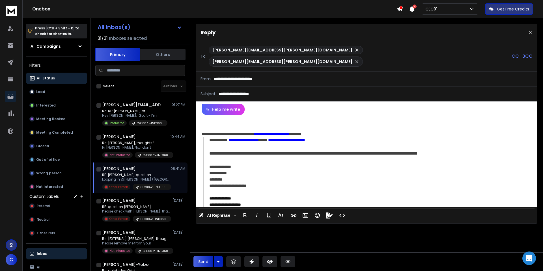
scroll to position [113, 0]
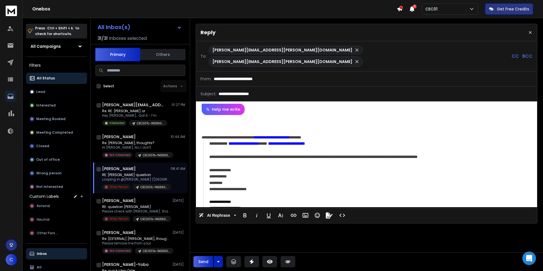
drag, startPoint x: 296, startPoint y: 134, endPoint x: 290, endPoint y: 134, distance: 5.1
click at [290, 142] on span "**********" at bounding box center [286, 144] width 37 height 4
type input "**********"
click at [301, 153] on icon "button" at bounding box center [303, 156] width 7 height 7
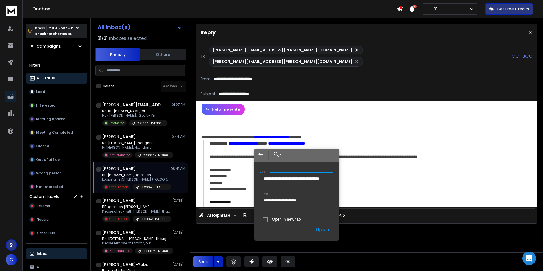
scroll to position [0, 10]
drag, startPoint x: 266, startPoint y: 168, endPoint x: 336, endPoint y: 168, distance: 70.1
click at [336, 168] on div "**********" at bounding box center [296, 195] width 85 height 92
click at [389, 155] on span "**********" at bounding box center [313, 157] width 208 height 4
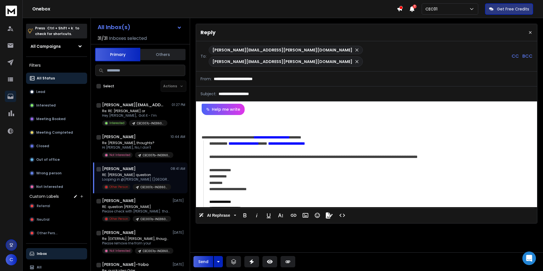
click at [365, 57] on input at bounding box center [385, 62] width 40 height 10
paste input "**********"
type input "**********"
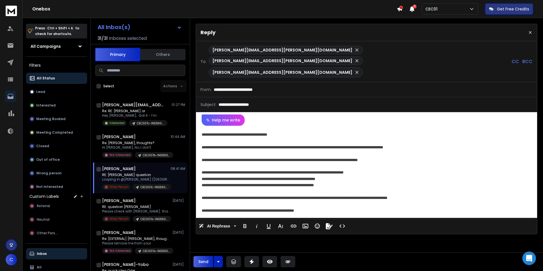
click at [200, 260] on button "Send" at bounding box center [203, 261] width 20 height 11
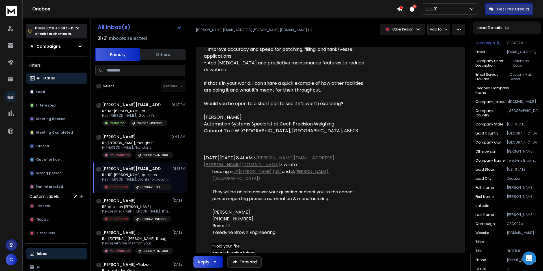
scroll to position [170, 0]
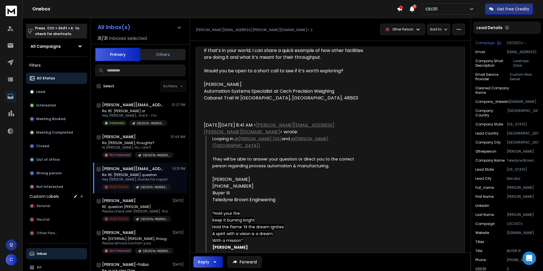
click at [140, 173] on p "Re: RE: [PERSON_NAME] question" at bounding box center [136, 175] width 68 height 5
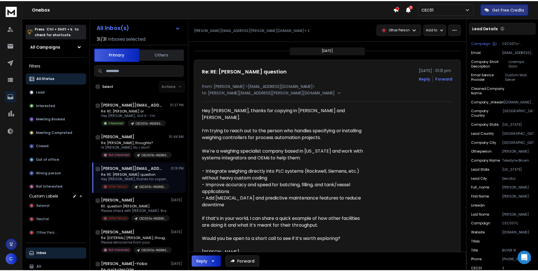
scroll to position [0, 0]
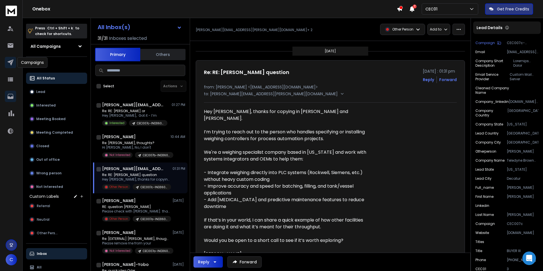
click at [11, 62] on icon at bounding box center [10, 62] width 6 height 6
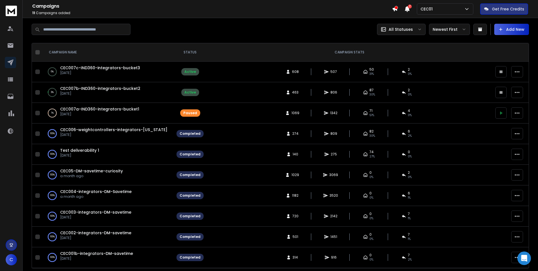
click at [499, 115] on icon at bounding box center [501, 112] width 5 height 5
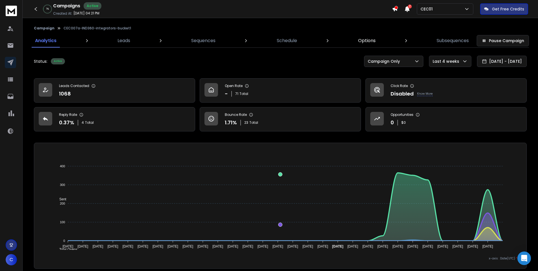
click at [373, 43] on p "Options" at bounding box center [367, 40] width 18 height 7
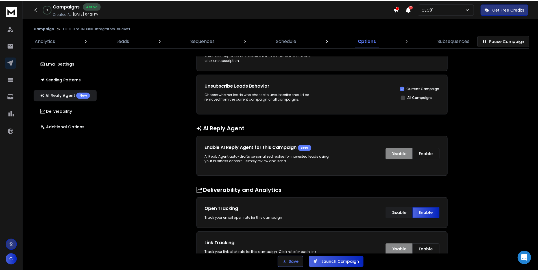
scroll to position [509, 0]
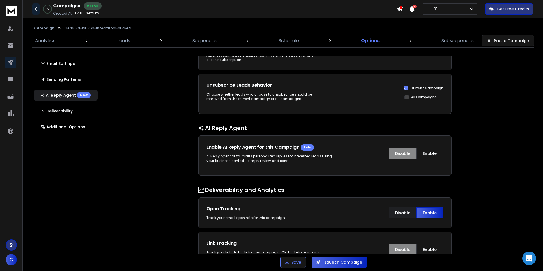
click at [38, 7] on icon at bounding box center [35, 8] width 5 height 5
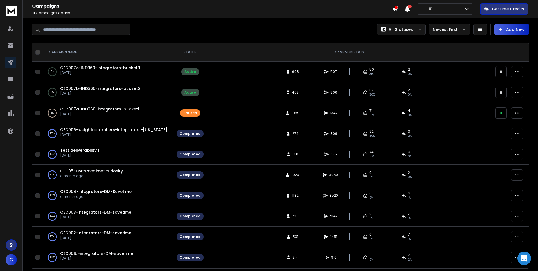
click at [496, 111] on button at bounding box center [501, 112] width 11 height 11
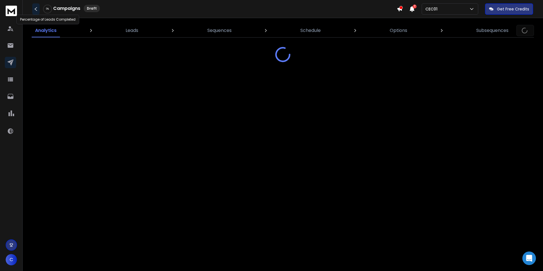
click at [36, 9] on icon at bounding box center [35, 8] width 5 height 5
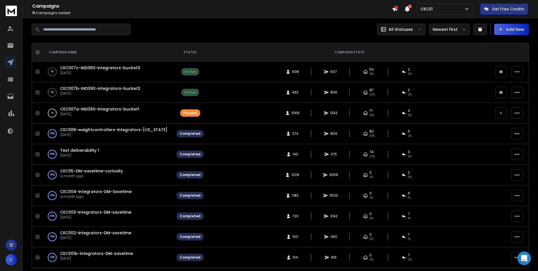
click at [247, 25] on div at bounding box center [156, 29] width 249 height 11
click at [101, 113] on p "[DATE]" at bounding box center [99, 114] width 79 height 5
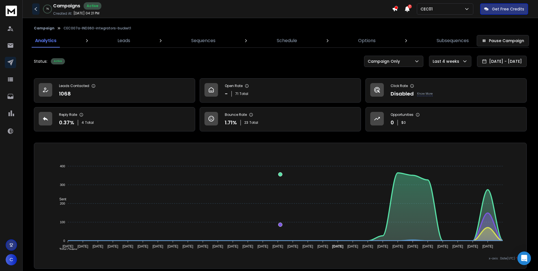
click at [36, 9] on icon at bounding box center [35, 8] width 5 height 5
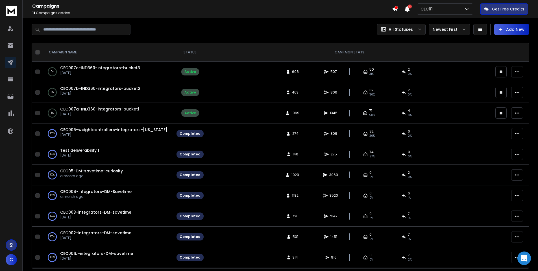
click at [182, 18] on div "Campaigns 11 Campaigns Added All Statuses Newest First Add New CAMPAIGN NAME ST…" at bounding box center [281, 146] width 516 height 256
click at [447, 11] on div "CEC01" at bounding box center [445, 9] width 49 height 6
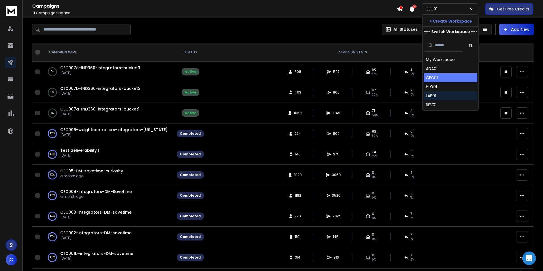
click at [437, 97] on div "LAB01" at bounding box center [450, 95] width 54 height 9
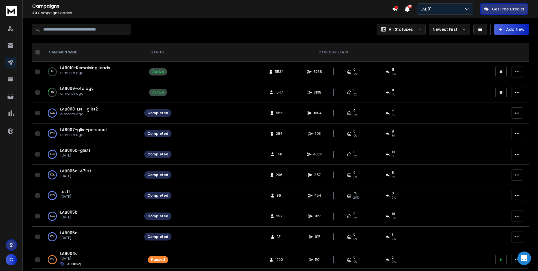
click at [430, 8] on p "LAB01" at bounding box center [427, 9] width 13 height 6
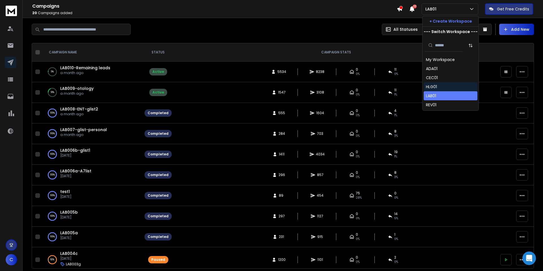
click at [440, 87] on div "HLG01" at bounding box center [450, 86] width 54 height 9
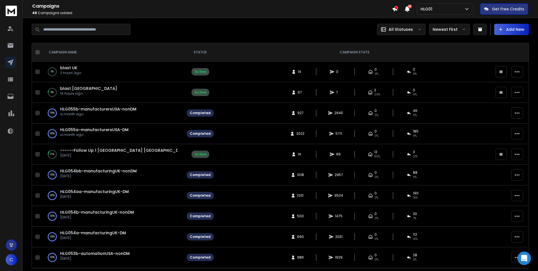
click at [509, 30] on button "Add New" at bounding box center [511, 29] width 35 height 11
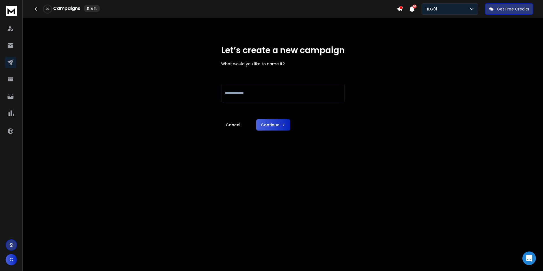
click at [461, 10] on div "HLG01" at bounding box center [449, 9] width 49 height 6
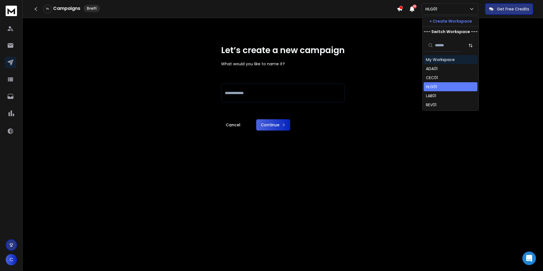
click at [446, 60] on div "My Workspace" at bounding box center [440, 60] width 29 height 6
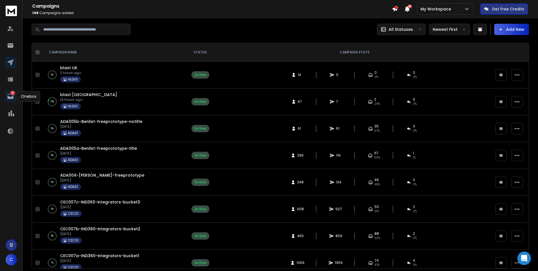
click at [15, 96] on link "3" at bounding box center [10, 96] width 11 height 11
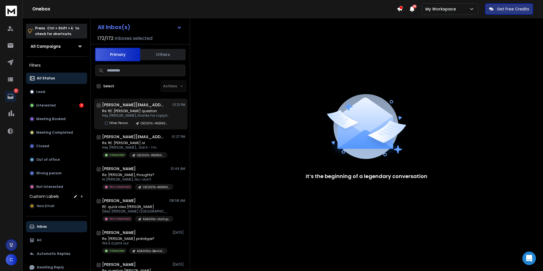
click at [163, 109] on p "Re: RE: [PERSON_NAME] question" at bounding box center [136, 111] width 68 height 5
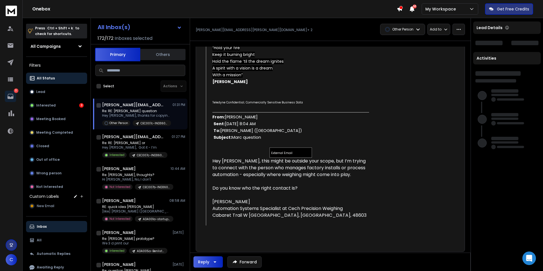
scroll to position [348, 0]
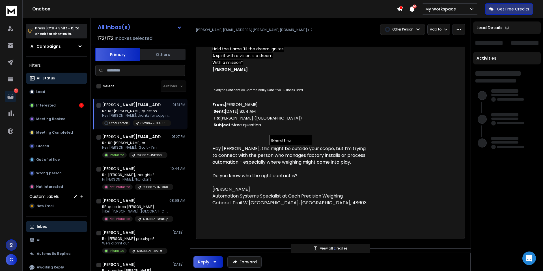
click at [346, 244] on div "View all 2 replies" at bounding box center [330, 248] width 79 height 9
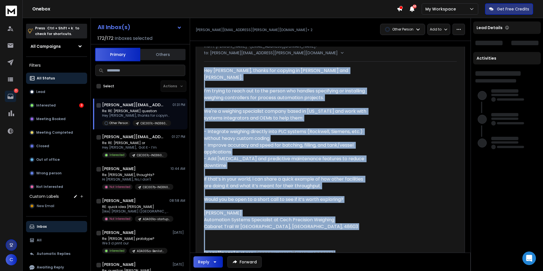
scroll to position [85, 0]
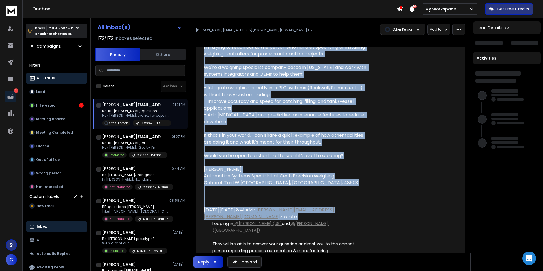
drag, startPoint x: 203, startPoint y: 110, endPoint x: 356, endPoint y: 149, distance: 157.8
click at [356, 149] on div "Re: RE: Marc question 12 August 2025 : 01:31 pm Reply Forward from: Josh <joshd…" at bounding box center [330, 238] width 269 height 527
copy div "Hey Marc, thanks for copying in Jeff and Nick. I’m trying to reach out to the p…"
click at [406, 100] on div "Re: RE: Marc question 12 August 2025 : 01:31 pm Reply Forward from: Josh <joshd…" at bounding box center [330, 239] width 253 height 510
click at [459, 8] on div "My Workspace" at bounding box center [449, 9] width 49 height 6
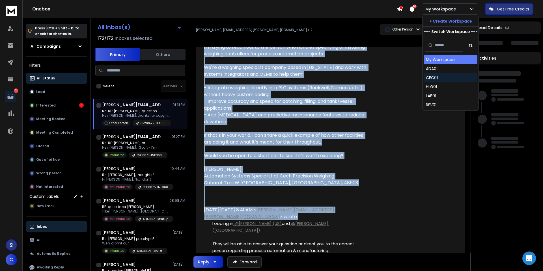
click at [439, 77] on div "CEC01" at bounding box center [450, 77] width 54 height 9
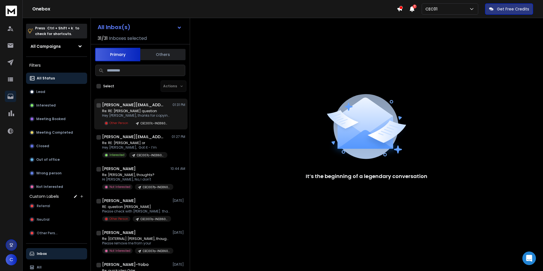
click at [138, 105] on h1 "[PERSON_NAME][EMAIL_ADDRESS][PERSON_NAME][DOMAIN_NAME] +2" at bounding box center [133, 105] width 62 height 6
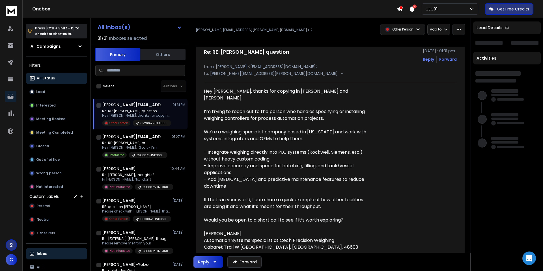
scroll to position [57, 0]
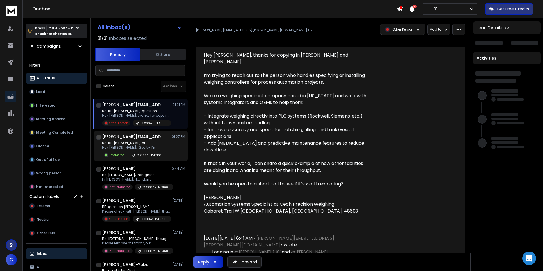
click at [144, 144] on p "Re: RE: [PERSON_NAME] or" at bounding box center [134, 143] width 65 height 5
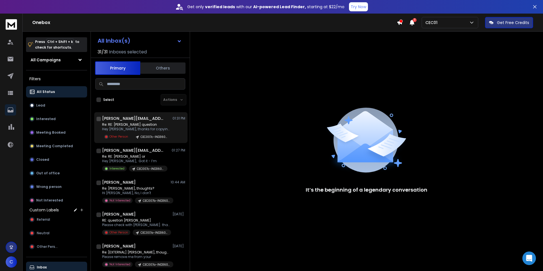
click at [115, 115] on div "[PERSON_NAME][EMAIL_ADDRESS][PERSON_NAME][DOMAIN_NAME] +2 01:31 PM Re: RE: [PER…" at bounding box center [140, 127] width 93 height 31
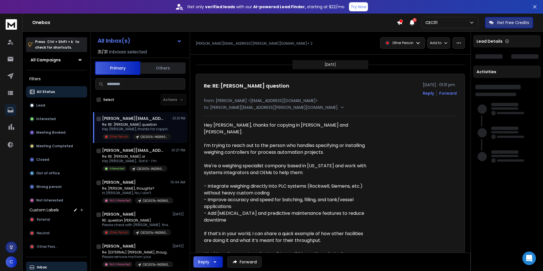
click at [522, 115] on div at bounding box center [507, 113] width 33 height 5
drag, startPoint x: 523, startPoint y: 115, endPoint x: 519, endPoint y: 114, distance: 3.7
click at [519, 115] on div at bounding box center [507, 113] width 33 height 5
click at [519, 114] on div at bounding box center [507, 113] width 33 height 5
click at [507, 111] on div at bounding box center [507, 113] width 33 height 5
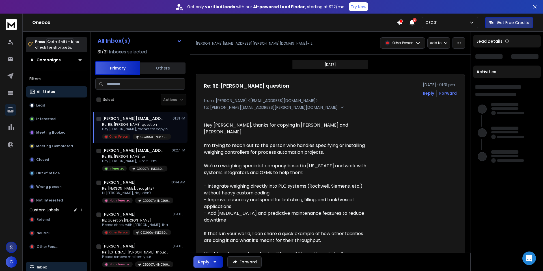
click at [507, 111] on div at bounding box center [507, 113] width 33 height 5
click at [534, 7] on icon at bounding box center [534, 6] width 5 height 5
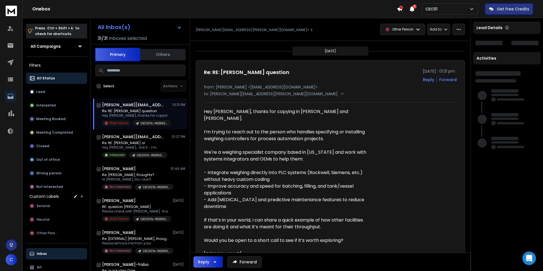
click at [142, 113] on p "Re: RE: [PERSON_NAME] question" at bounding box center [136, 111] width 68 height 5
drag, startPoint x: 266, startPoint y: 95, endPoint x: 209, endPoint y: 97, distance: 56.8
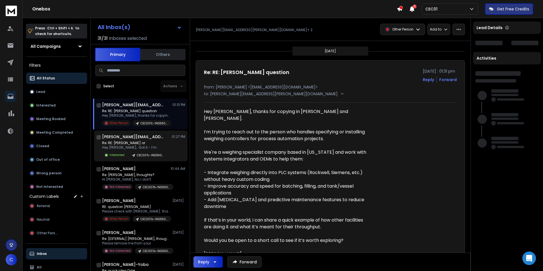
click at [132, 142] on p "Re: RE: [PERSON_NAME] or" at bounding box center [134, 143] width 65 height 5
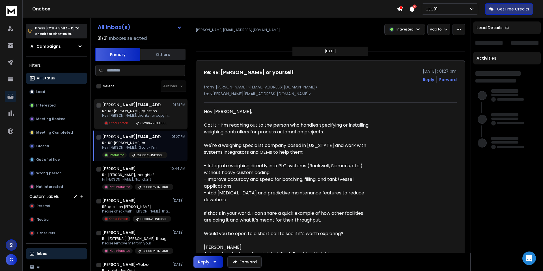
click at [134, 114] on p "Hey [PERSON_NAME], thanks for copying" at bounding box center [136, 115] width 68 height 5
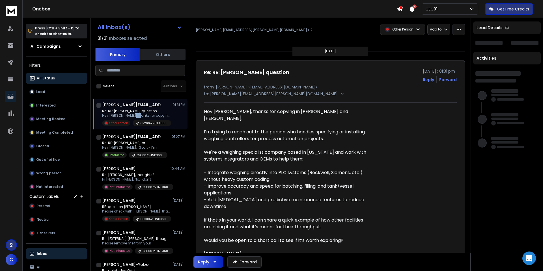
click at [134, 114] on p "Hey [PERSON_NAME], thanks for copying" at bounding box center [136, 115] width 68 height 5
click at [243, 149] on div "We're a weighing specialist company based in [US_STATE] and work with systems i…" at bounding box center [286, 156] width 165 height 14
click at [503, 30] on div "Lead Details" at bounding box center [507, 27] width 68 height 12
click at [505, 27] on icon at bounding box center [506, 27] width 5 height 5
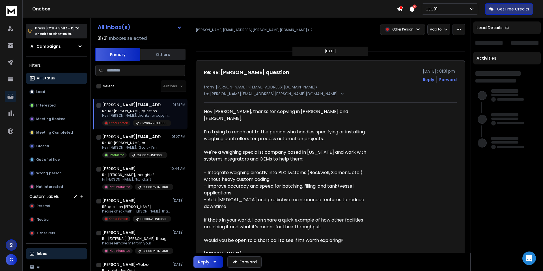
click at [505, 27] on icon at bounding box center [506, 27] width 5 height 5
click at [505, 28] on icon at bounding box center [506, 27] width 5 height 5
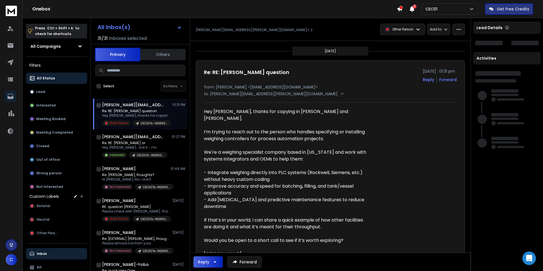
click at [505, 28] on icon at bounding box center [506, 27] width 5 height 5
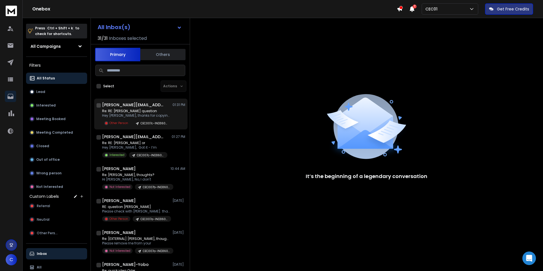
click at [115, 104] on h1 "[PERSON_NAME][EMAIL_ADDRESS][PERSON_NAME][DOMAIN_NAME] +2" at bounding box center [133, 105] width 62 height 6
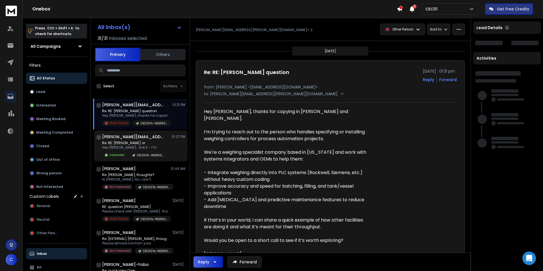
click at [125, 145] on p "Re: RE: [PERSON_NAME] or" at bounding box center [134, 143] width 65 height 5
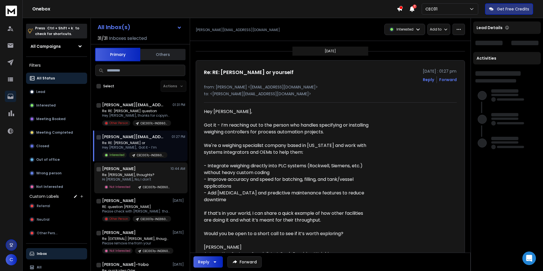
click at [130, 166] on h1 "[PERSON_NAME]" at bounding box center [119, 169] width 34 height 6
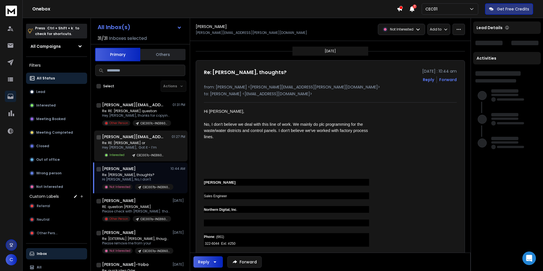
click at [133, 143] on p "Re: RE: [PERSON_NAME] or" at bounding box center [134, 143] width 65 height 5
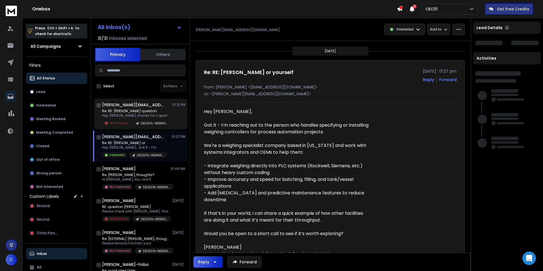
click at [149, 110] on p "Re: RE: [PERSON_NAME] question" at bounding box center [136, 111] width 68 height 5
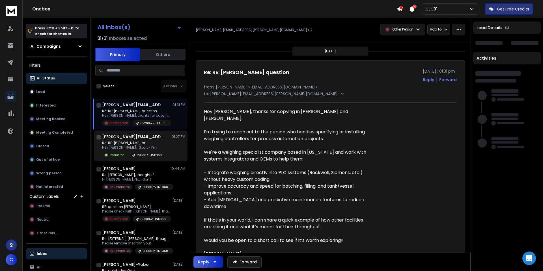
click at [146, 138] on h1 "[PERSON_NAME][EMAIL_ADDRESS][DOMAIN_NAME]" at bounding box center [133, 137] width 62 height 6
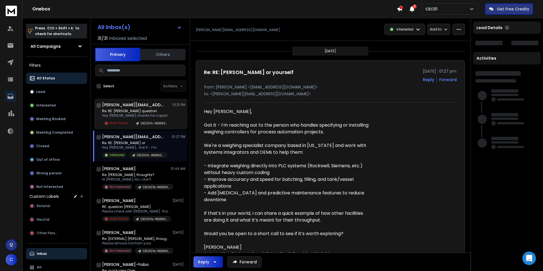
click at [138, 118] on div "Re: RE: Marc question Hey Marc, thanks for copying Other Person CEC007c-IND360-…" at bounding box center [136, 117] width 69 height 17
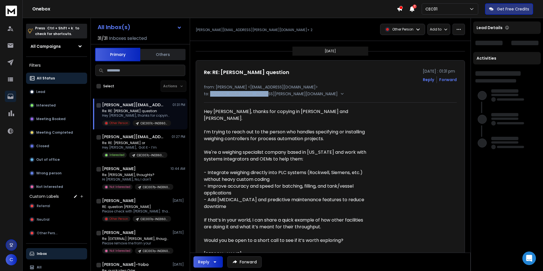
drag, startPoint x: 266, startPoint y: 94, endPoint x: 210, endPoint y: 92, distance: 56.2
click at [210, 92] on p "to: Marc.Accardi@teledyne.com" at bounding box center [271, 94] width 135 height 6
copy p "Marc.Accardi@teledyne.com"
click at [156, 123] on p "CEC007c-IND360-integrators-bucket3" at bounding box center [153, 123] width 27 height 4
click at [155, 120] on div "Re: RE: Marc question Hey Marc, thanks for copying Other Person CEC007c-IND360-…" at bounding box center [136, 117] width 69 height 17
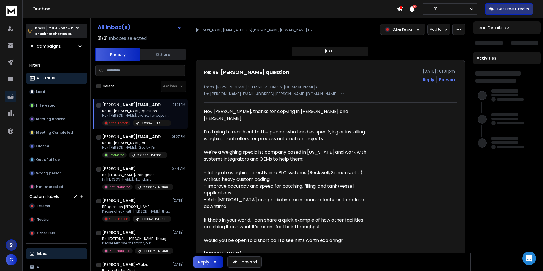
click at [156, 120] on div "CEC007c-IND360-integrators-bucket3" at bounding box center [152, 123] width 38 height 6
click at [156, 120] on div "Re: RE: Marc question Hey Marc, thanks for copying Other Person CEC007c-IND360-…" at bounding box center [136, 117] width 69 height 17
click at [10, 64] on icon at bounding box center [10, 62] width 7 height 7
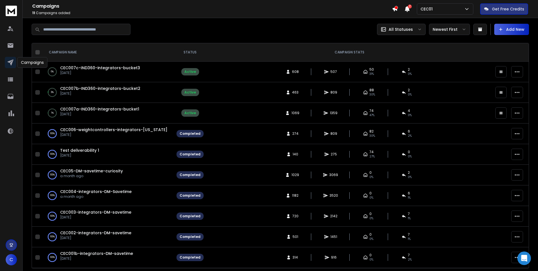
click at [85, 70] on span "CEC007c-IND360-integrators-bucket3" at bounding box center [100, 68] width 80 height 6
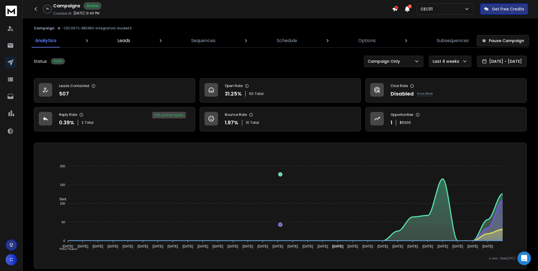
click at [132, 41] on link "Leads" at bounding box center [123, 41] width 19 height 14
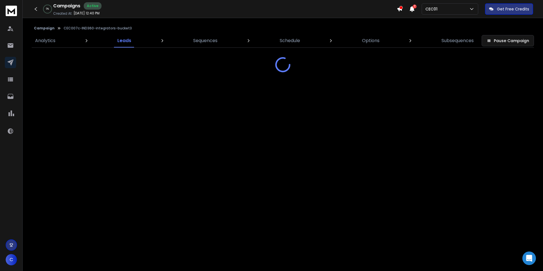
click at [62, 45] on div "Analytics Leads Sequences Schedule Options Subsequences" at bounding box center [254, 41] width 445 height 14
click at [47, 42] on p "Analytics" at bounding box center [45, 40] width 20 height 7
click at [134, 40] on link "Leads" at bounding box center [124, 41] width 19 height 14
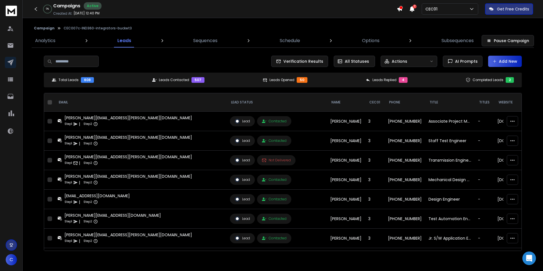
click at [73, 64] on input at bounding box center [71, 61] width 55 height 11
paste input "**********"
type input "**********"
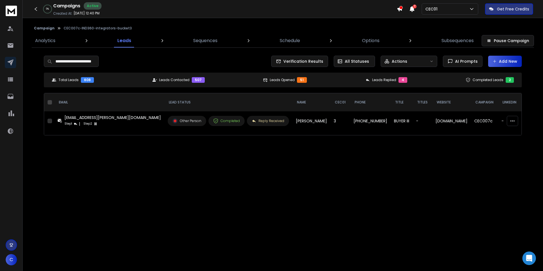
drag, startPoint x: 342, startPoint y: 122, endPoint x: 311, endPoint y: 123, distance: 30.9
click at [350, 123] on td "[PHONE_NUMBER]" at bounding box center [370, 120] width 40 height 19
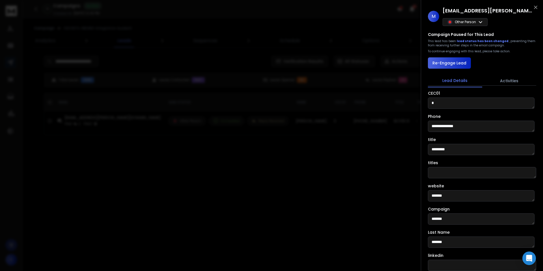
drag, startPoint x: 443, startPoint y: 149, endPoint x: 421, endPoint y: 149, distance: 21.8
click at [421, 149] on div "**********" at bounding box center [481, 135] width 122 height 271
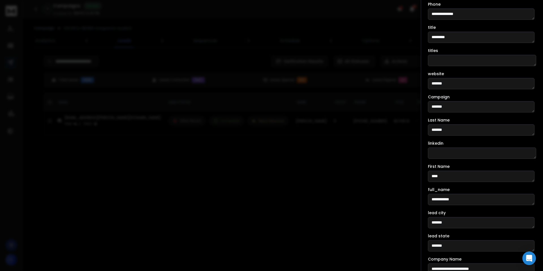
scroll to position [113, 0]
drag, startPoint x: 464, startPoint y: 198, endPoint x: 373, endPoint y: 199, distance: 91.0
click at [373, 199] on body "**********" at bounding box center [271, 135] width 543 height 271
drag, startPoint x: 447, startPoint y: 36, endPoint x: 393, endPoint y: 36, distance: 54.0
click at [394, 36] on body "**********" at bounding box center [271, 135] width 543 height 271
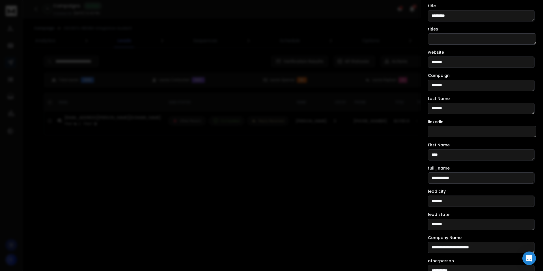
scroll to position [141, 0]
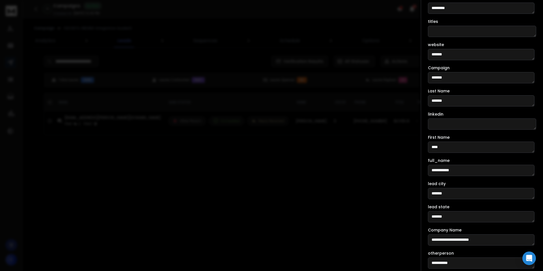
drag, startPoint x: 496, startPoint y: 242, endPoint x: 389, endPoint y: 241, distance: 106.8
click at [390, 241] on body "**********" at bounding box center [271, 135] width 543 height 271
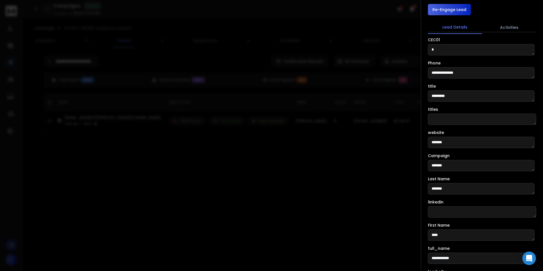
scroll to position [122, 0]
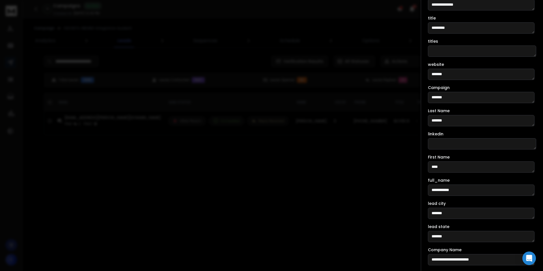
drag, startPoint x: 454, startPoint y: 72, endPoint x: 370, endPoint y: 70, distance: 84.0
click at [378, 69] on body "**********" at bounding box center [271, 135] width 543 height 271
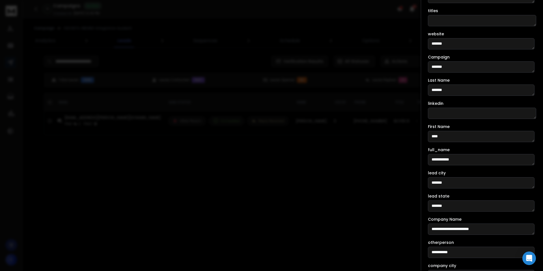
scroll to position [206, 0]
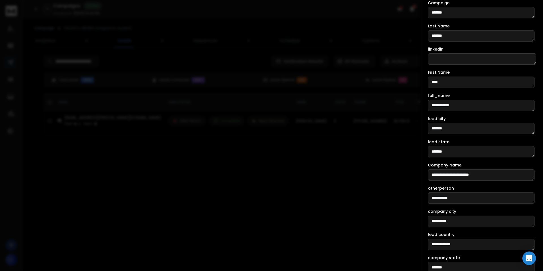
click at [349, 110] on div at bounding box center [271, 135] width 543 height 271
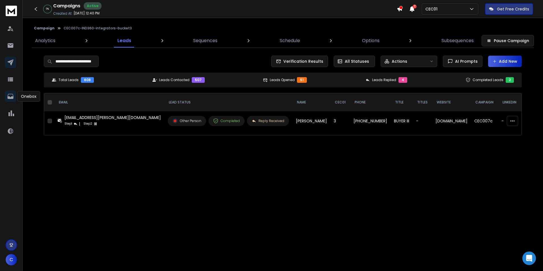
click at [10, 98] on icon at bounding box center [10, 96] width 6 height 5
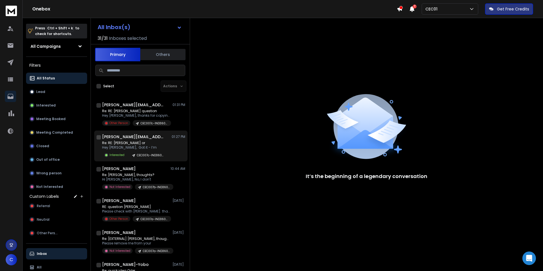
click at [132, 137] on h1 "[PERSON_NAME][EMAIL_ADDRESS][DOMAIN_NAME]" at bounding box center [133, 137] width 62 height 6
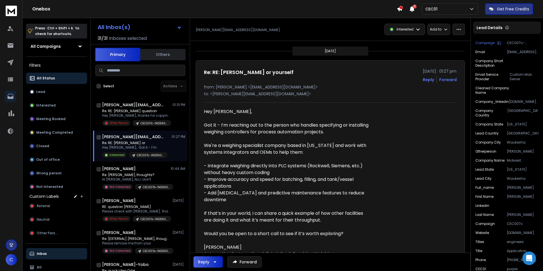
click at [514, 186] on p "[PERSON_NAME]" at bounding box center [522, 187] width 32 height 5
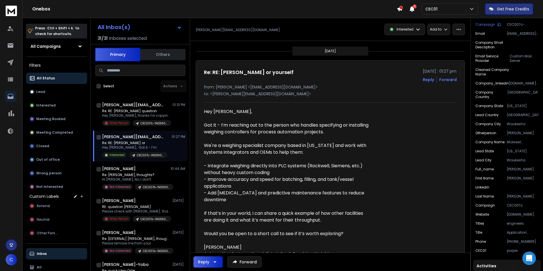
scroll to position [28, 0]
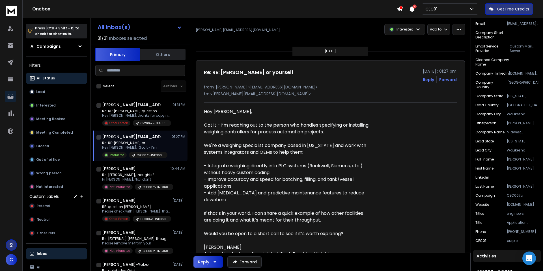
click at [511, 222] on p "Application Engineer" at bounding box center [522, 222] width 32 height 5
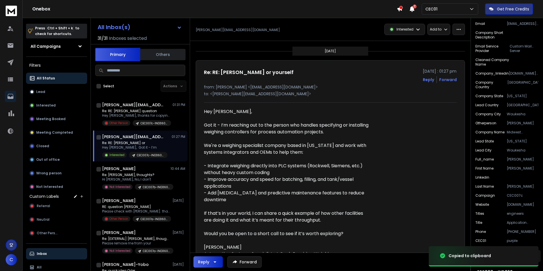
scroll to position [0, 0]
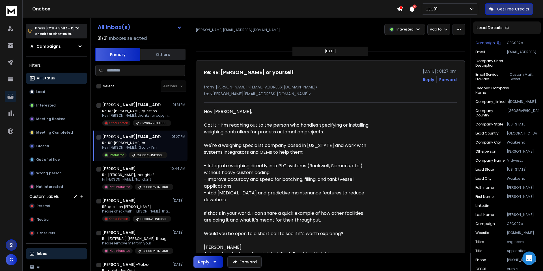
click at [515, 158] on p "Midwest Engineered Systems" at bounding box center [522, 160] width 32 height 5
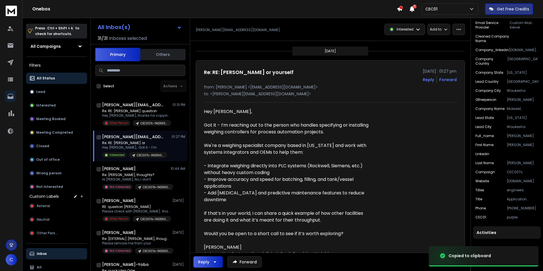
scroll to position [57, 0]
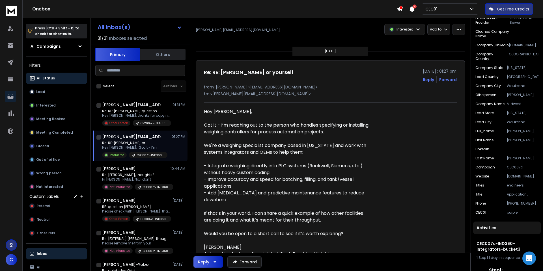
click at [513, 174] on p "[DOMAIN_NAME]" at bounding box center [522, 176] width 32 height 5
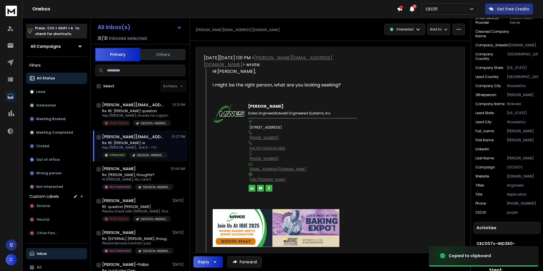
scroll to position [226, 0]
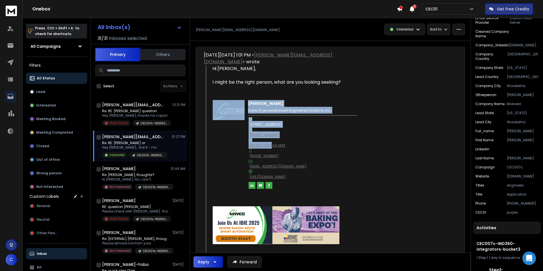
drag, startPoint x: 242, startPoint y: 127, endPoint x: 270, endPoint y: 142, distance: 31.5
click at [270, 142] on tr "[PERSON_NAME] Sales Engineer, Midwest Engineered Systems, Inc. [STREET_ADDRESS]…" at bounding box center [284, 148] width 144 height 97
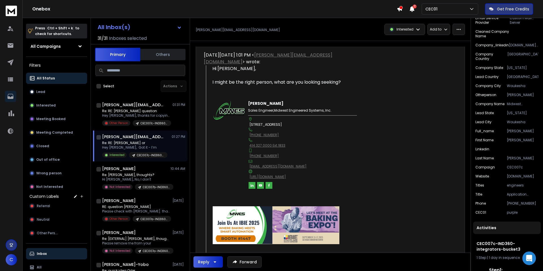
click at [438, 150] on div "Re: RE: [PERSON_NAME] or yourself [DATE] : 01:27 pm Reply Forward from: [PERSON…" at bounding box center [330, 119] width 253 height 554
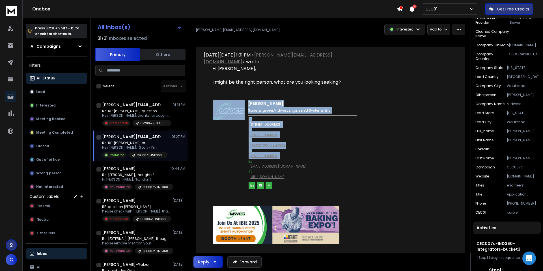
drag, startPoint x: 245, startPoint y: 132, endPoint x: 284, endPoint y: 146, distance: 41.8
click at [284, 146] on tr "[PERSON_NAME] Sales Engineer, Midwest Engineered Systems, Inc. [STREET_ADDRESS]…" at bounding box center [284, 148] width 144 height 97
click at [277, 150] on div "W238N1800 [STREET_ADDRESS] 262-522-1833  ­ 414.327.0000 Ext.1833  ­ [PHONE_NUMB…" at bounding box center [302, 148] width 108 height 63
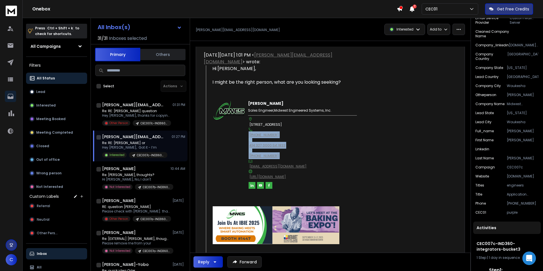
drag, startPoint x: 276, startPoint y: 149, endPoint x: 248, endPoint y: 127, distance: 35.4
click at [248, 127] on div "W238N1800 [STREET_ADDRESS] 262-522-1833  ­ 414.327.0000 Ext.1833  ­ [PHONE_NUMB…" at bounding box center [302, 148] width 108 height 63
copy div "[PHONE_NUMBER]  ­ 414.327.0000 Ext.1833  ­ [PHONE_NUMBER]  ­"
click at [270, 13] on div "Onebox 7 CEC01 Get Free Credits" at bounding box center [271, 9] width 543 height 18
